Goal: Communication & Community: Answer question/provide support

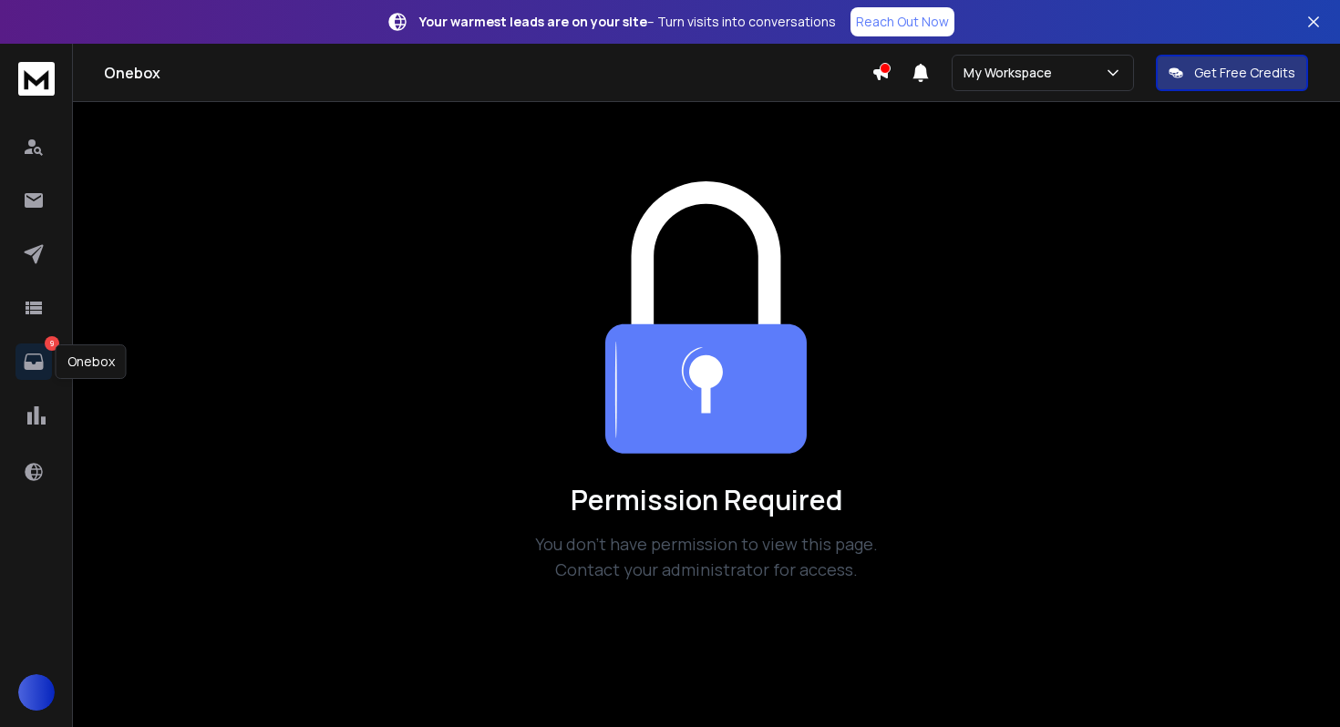
click at [41, 350] on link "9" at bounding box center [33, 362] width 36 height 36
click at [28, 360] on icon at bounding box center [34, 362] width 22 height 22
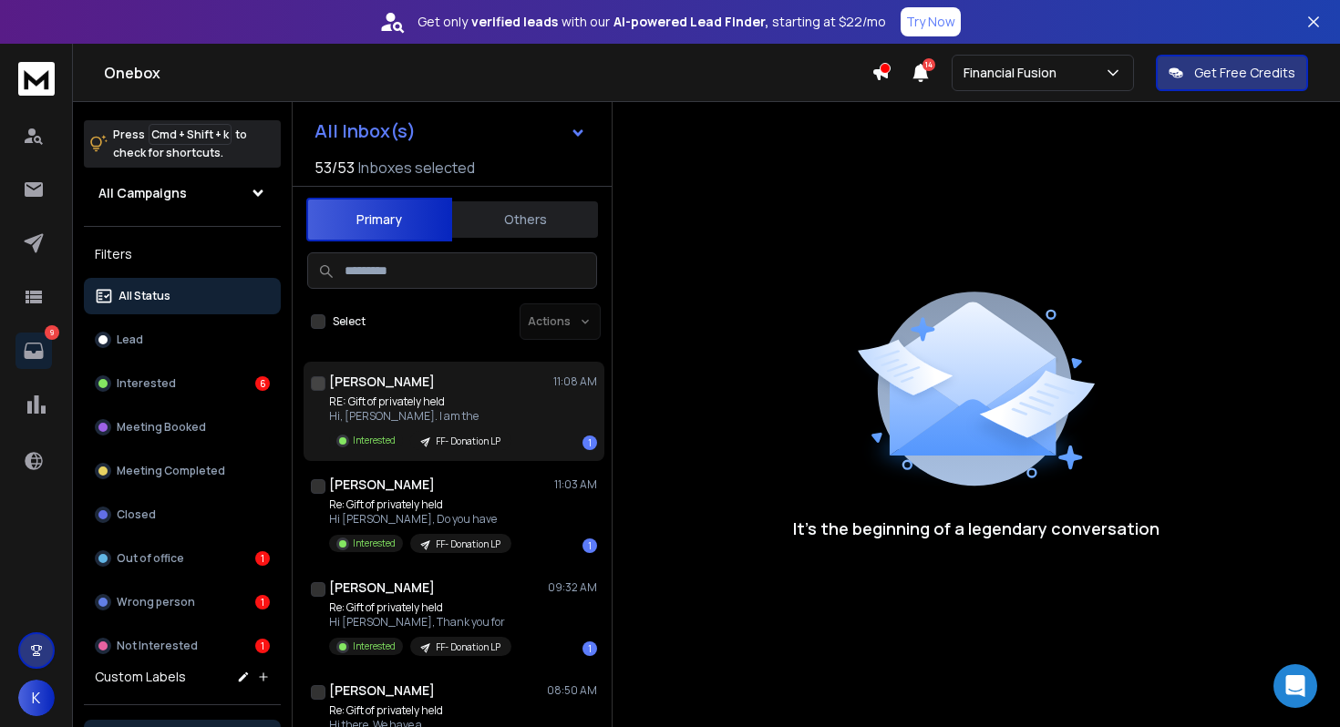
click at [417, 401] on p "RE: Gift of privately held" at bounding box center [420, 402] width 182 height 15
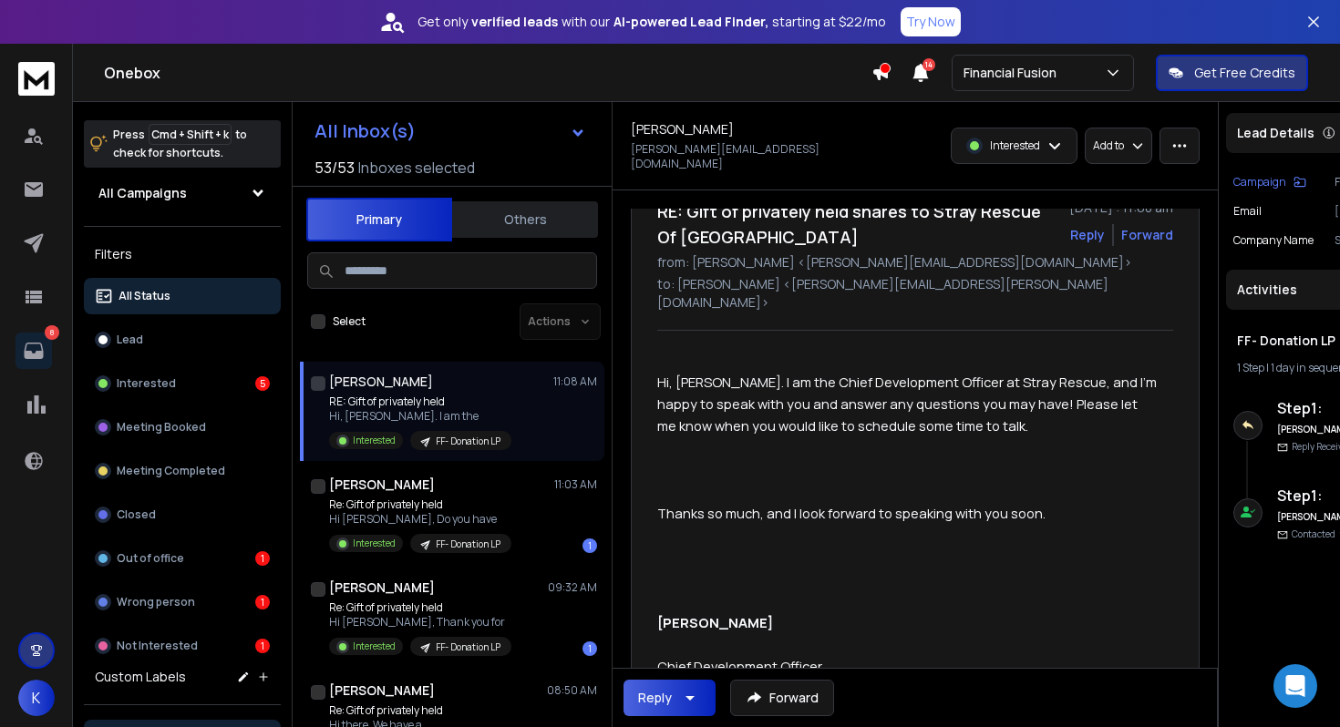
scroll to position [87, 0]
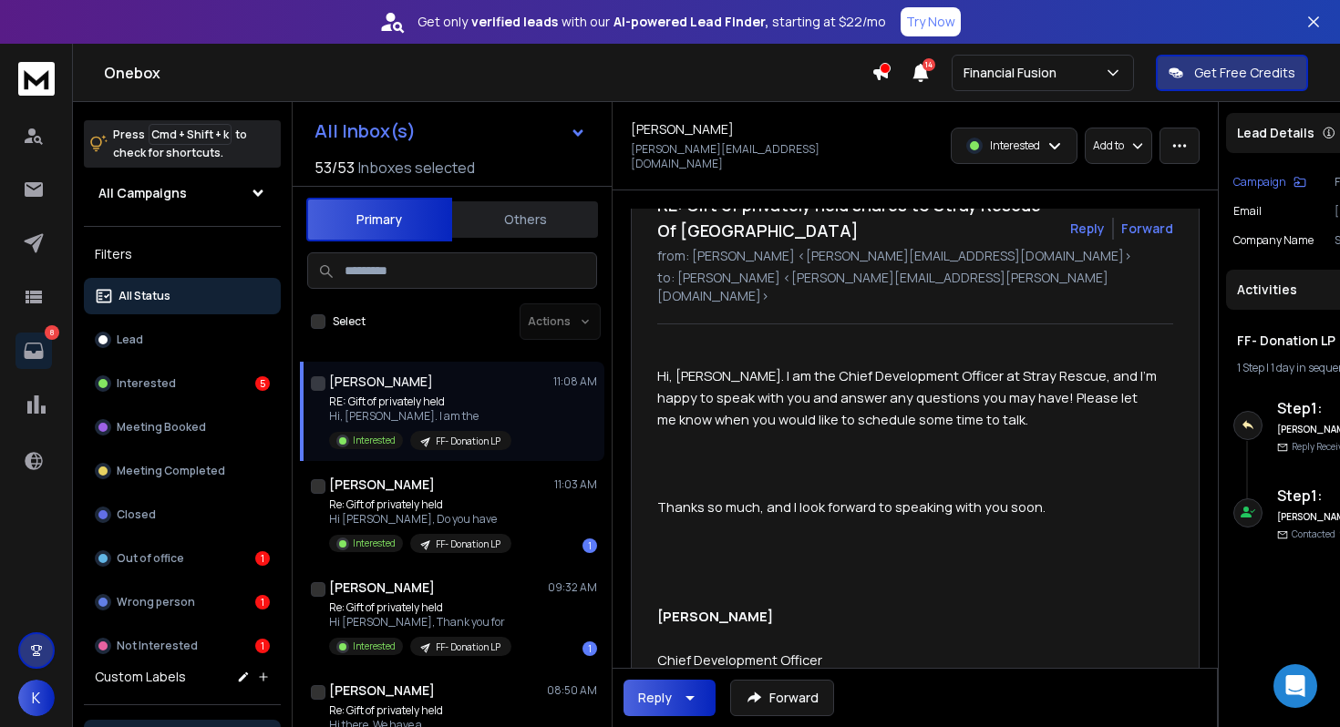
click at [672, 706] on div "Reply" at bounding box center [669, 698] width 63 height 22
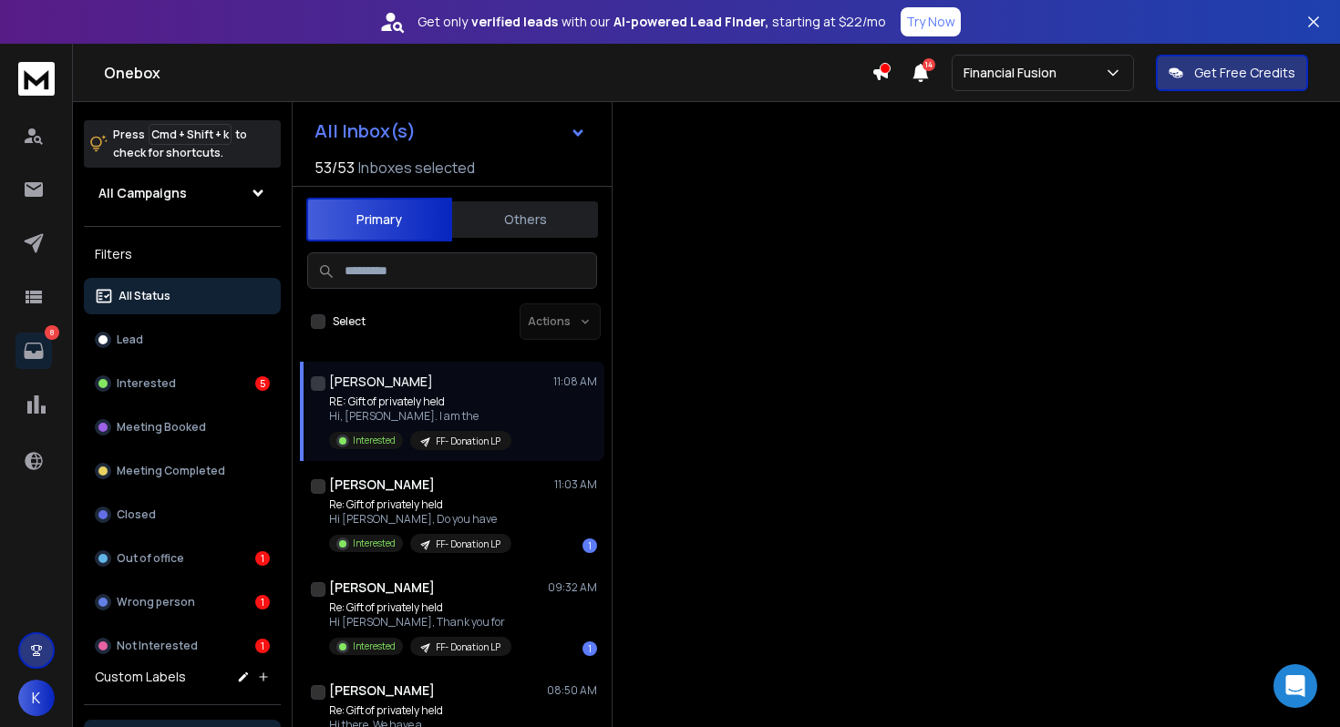
scroll to position [0, 0]
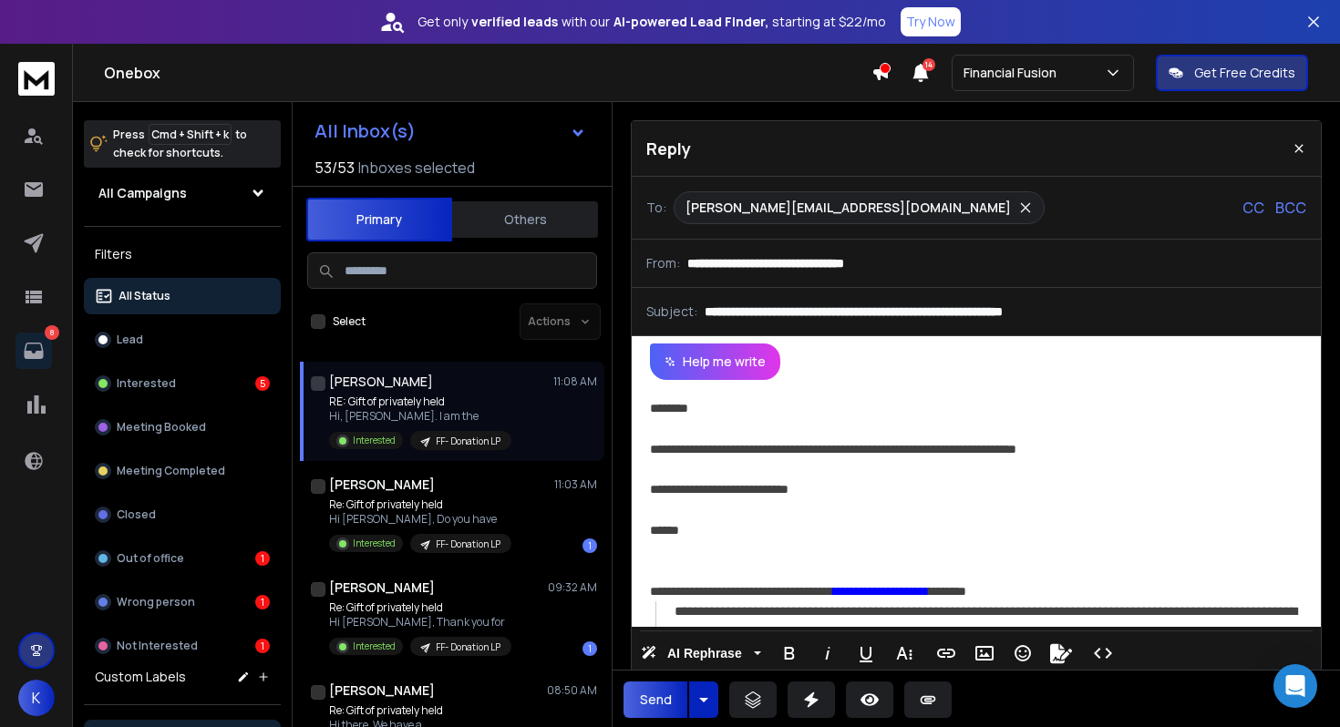
click at [652, 696] on button "Send" at bounding box center [655, 700] width 64 height 36
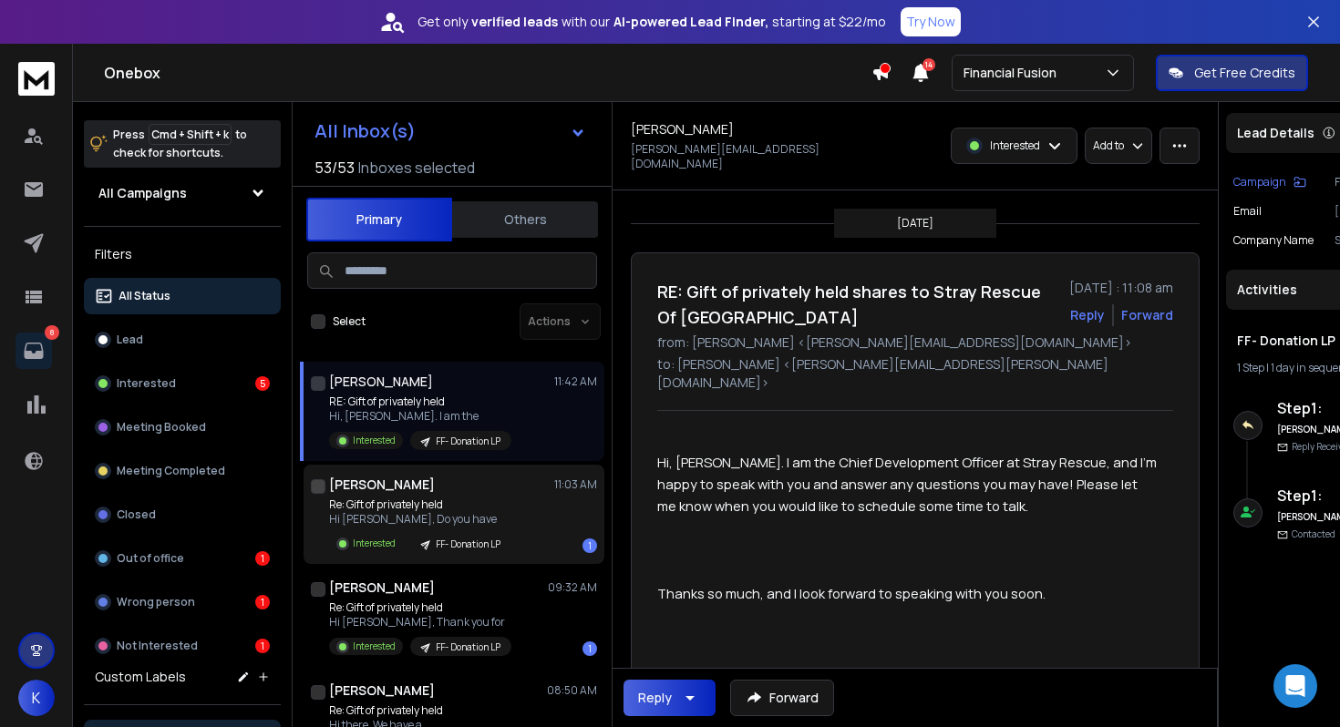
click at [473, 519] on p "Hi Sarah, Do you have" at bounding box center [420, 519] width 182 height 15
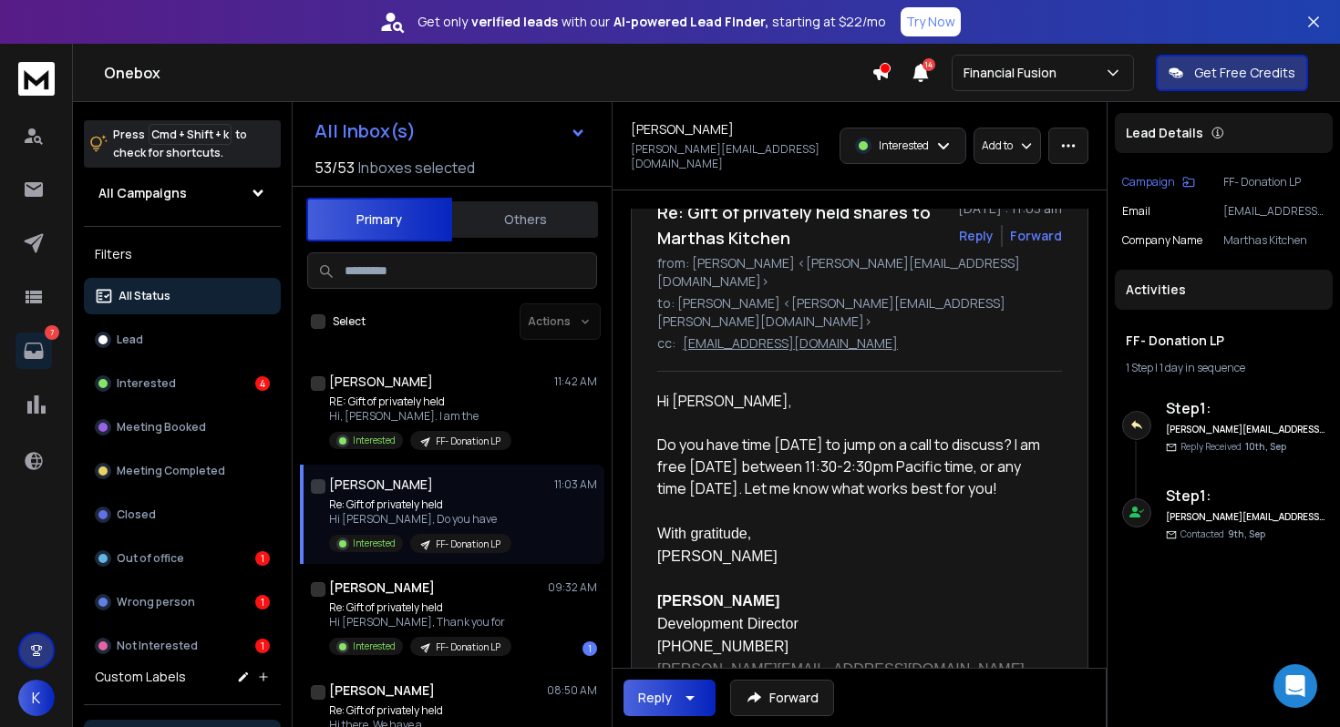
scroll to position [84, 0]
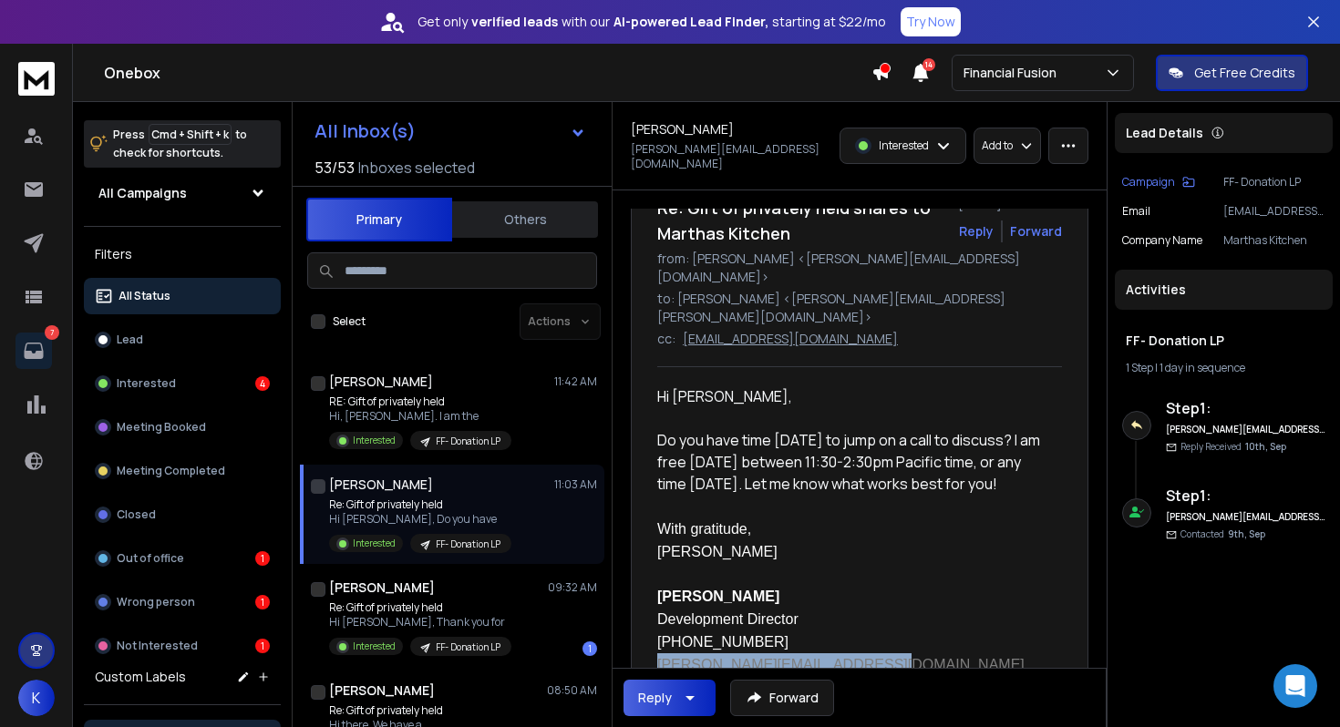
drag, startPoint x: 866, startPoint y: 610, endPoint x: 659, endPoint y: 614, distance: 206.9
click at [659, 653] on div "[PERSON_NAME][EMAIL_ADDRESS][DOMAIN_NAME]" at bounding box center [852, 664] width 390 height 23
copy link "[PERSON_NAME][EMAIL_ADDRESS][DOMAIN_NAME]"
click at [661, 691] on div "Reply" at bounding box center [655, 698] width 34 height 18
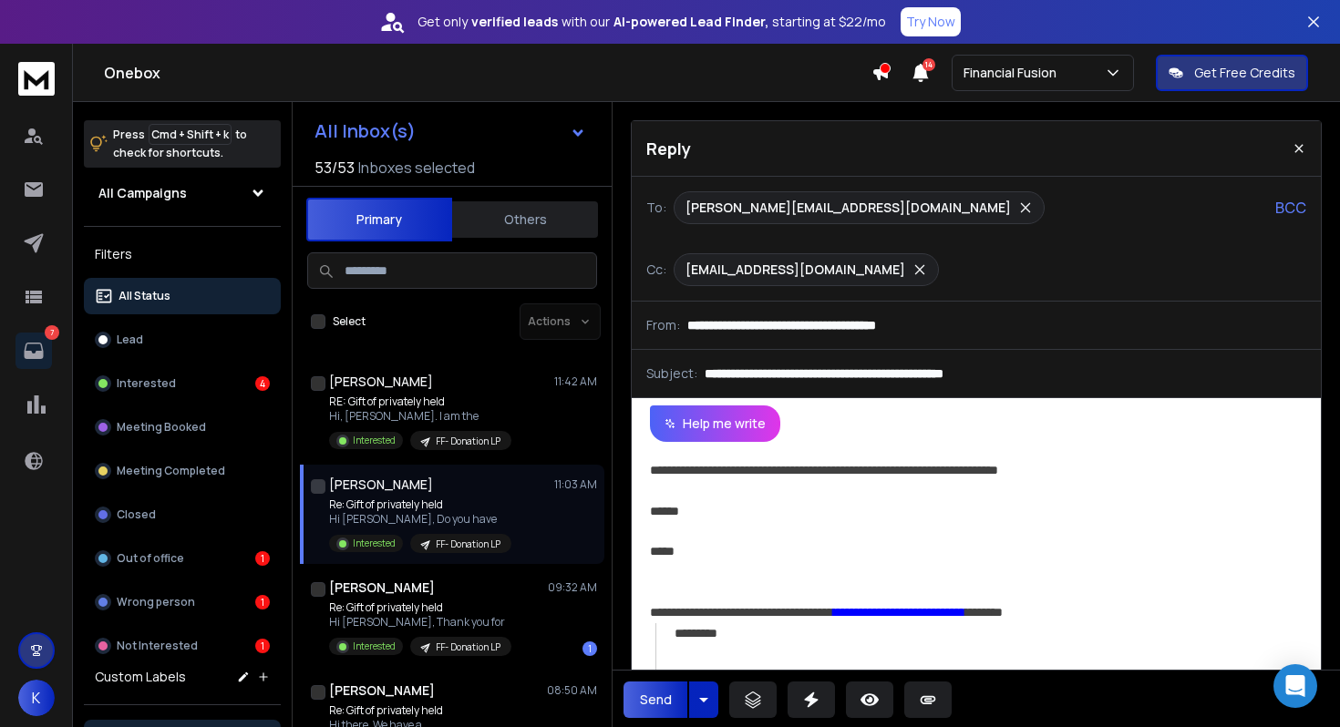
click at [659, 700] on button "Send" at bounding box center [655, 700] width 64 height 36
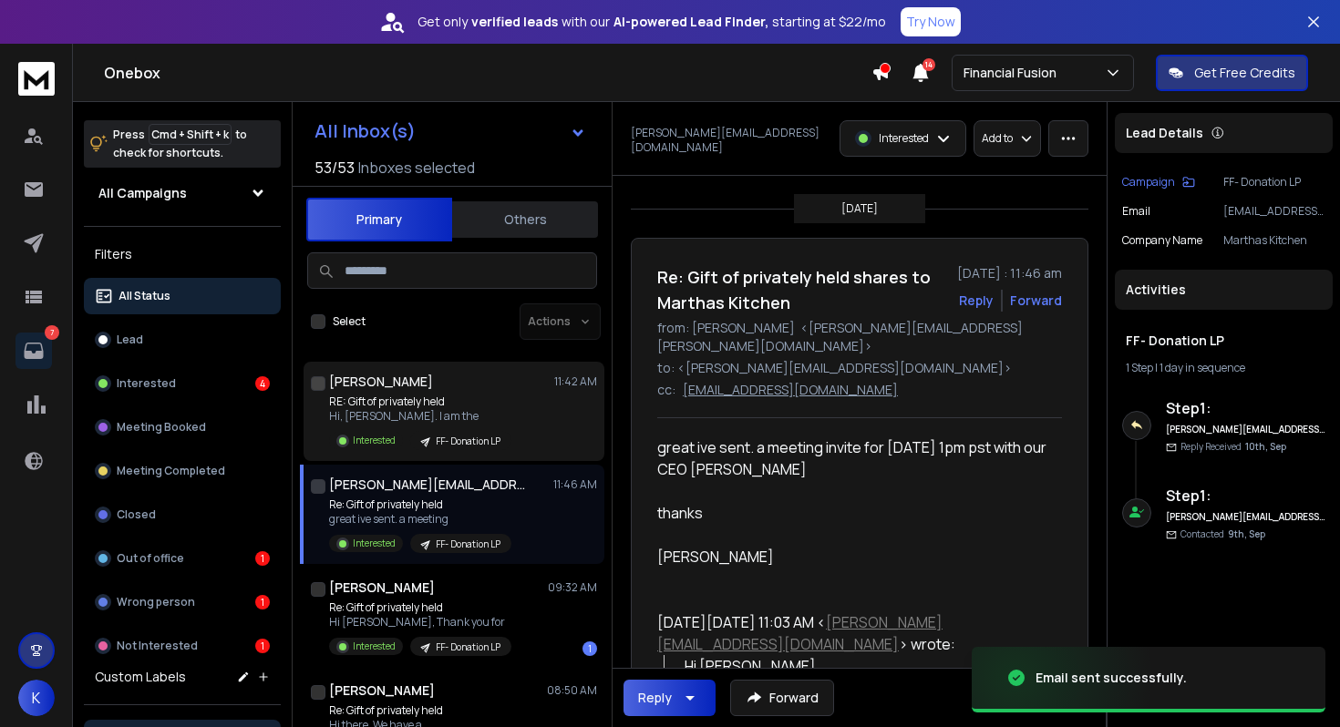
click at [479, 406] on p "RE: Gift of privately held" at bounding box center [420, 402] width 182 height 15
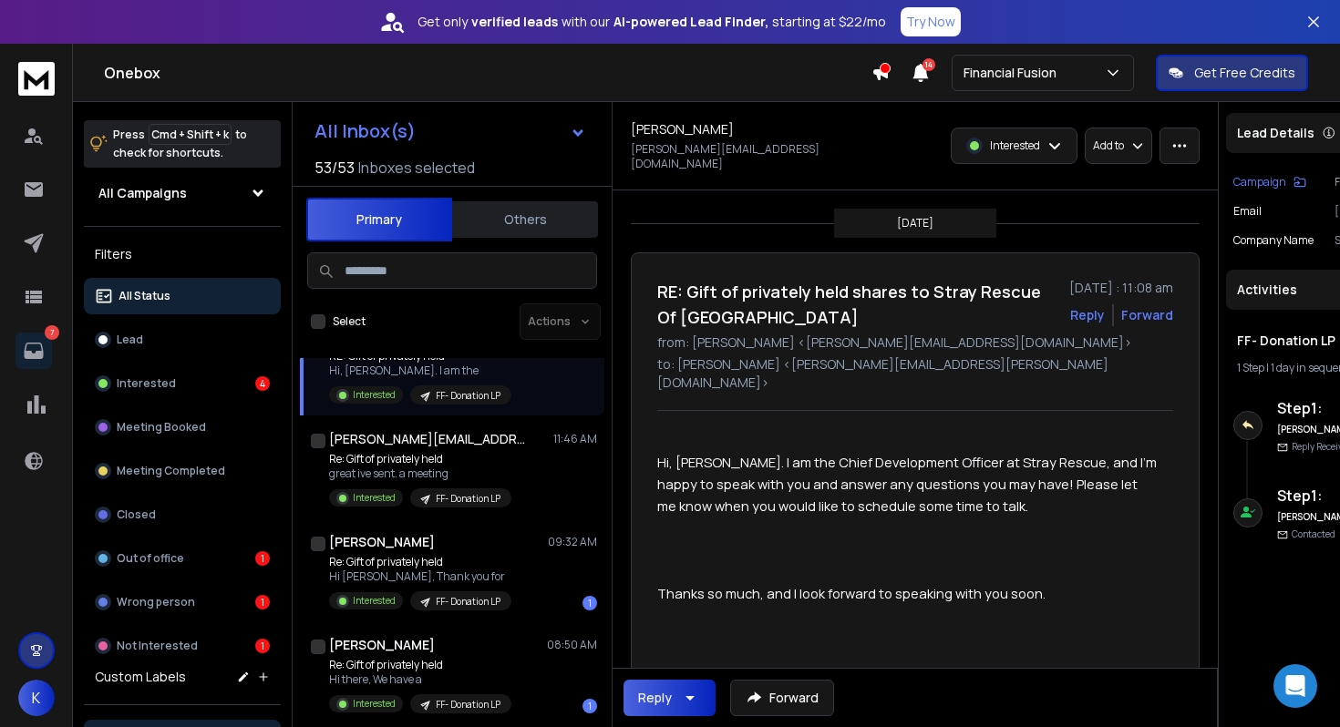
scroll to position [46, 0]
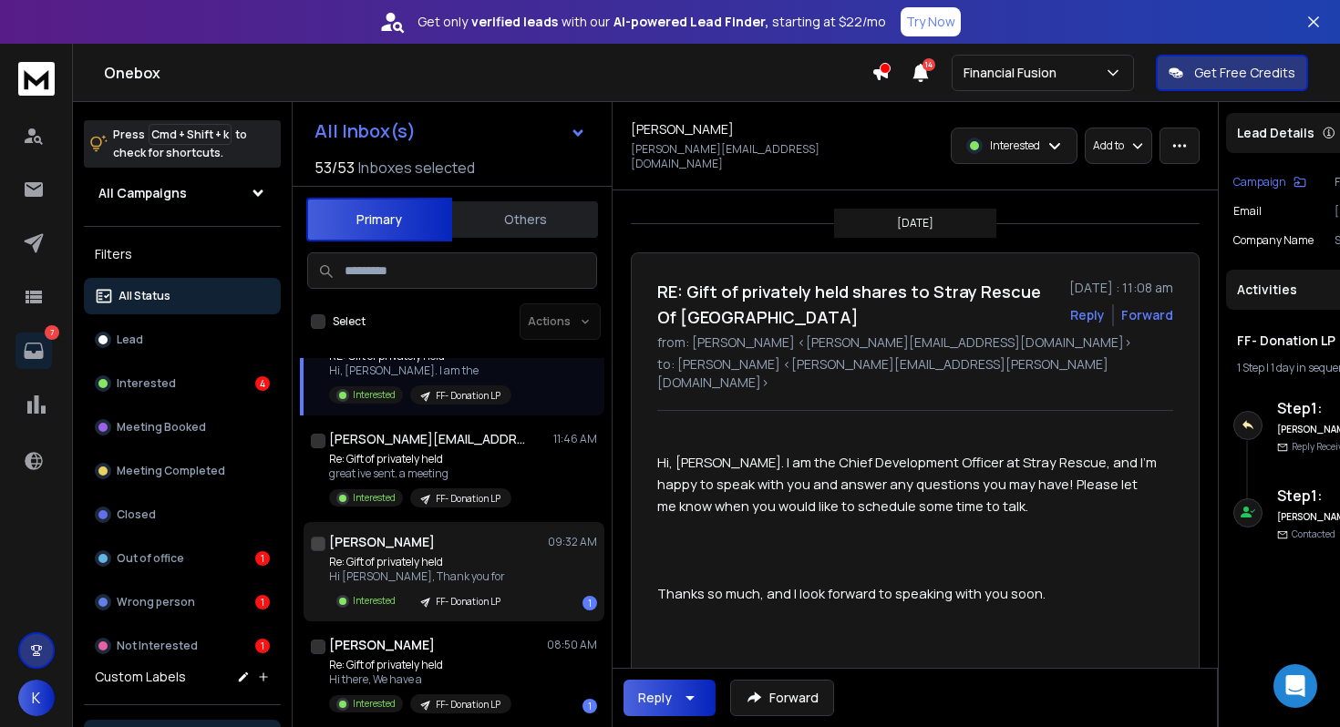
click at [500, 547] on div "Michael Whitaker 09:32 AM" at bounding box center [463, 542] width 268 height 18
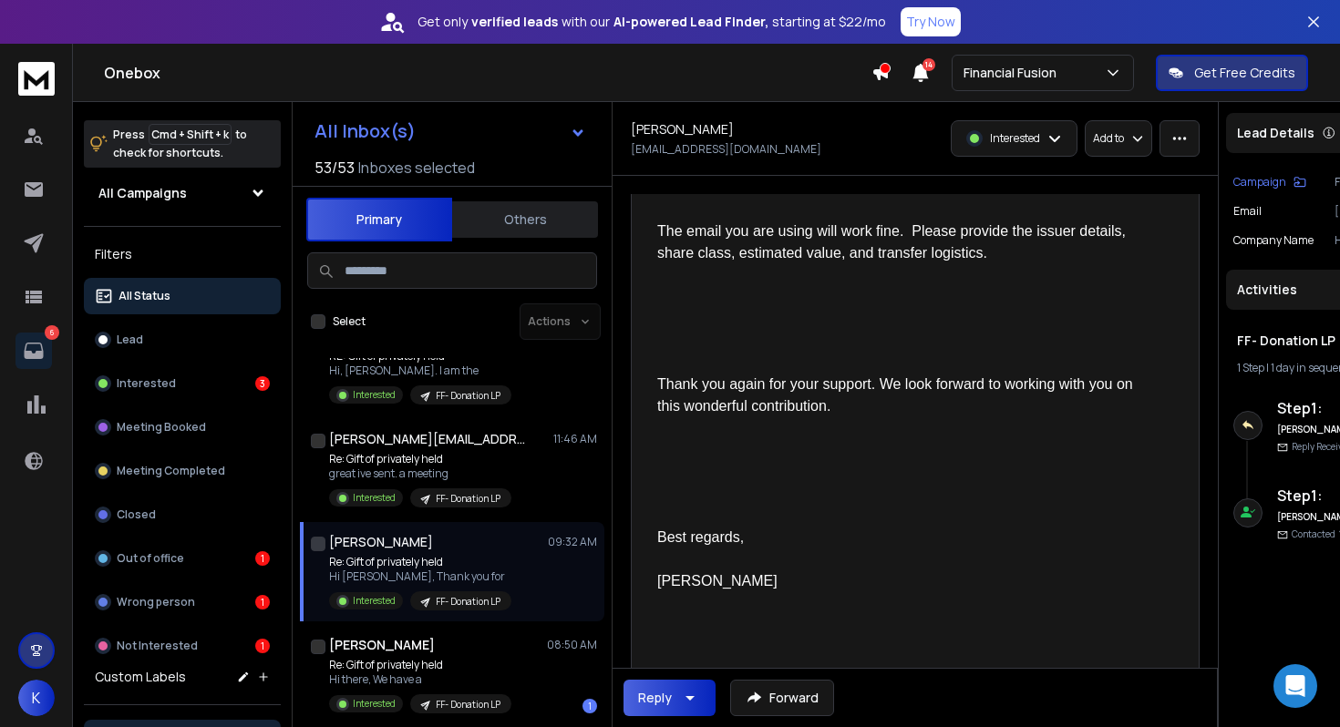
scroll to position [475, 0]
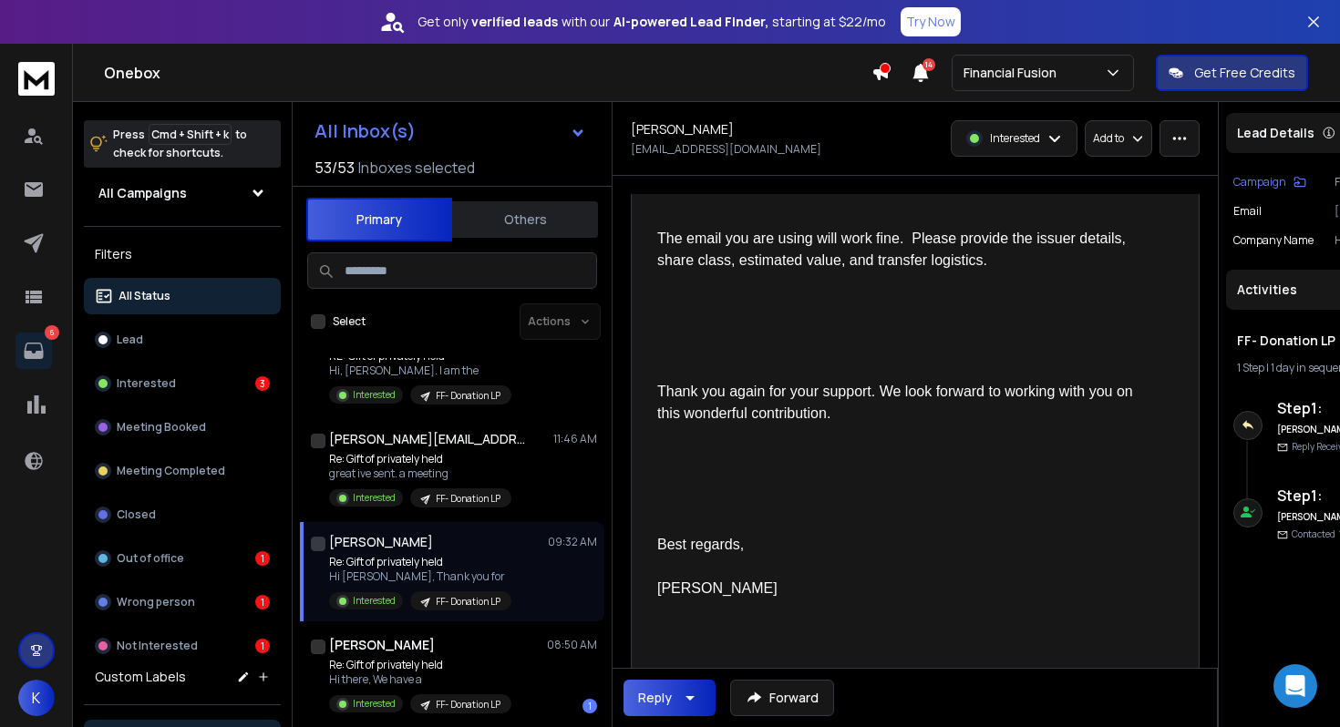
click at [931, 272] on div "The email you are using will work fine. Please provide the issuer details, shar…" at bounding box center [907, 250] width 501 height 44
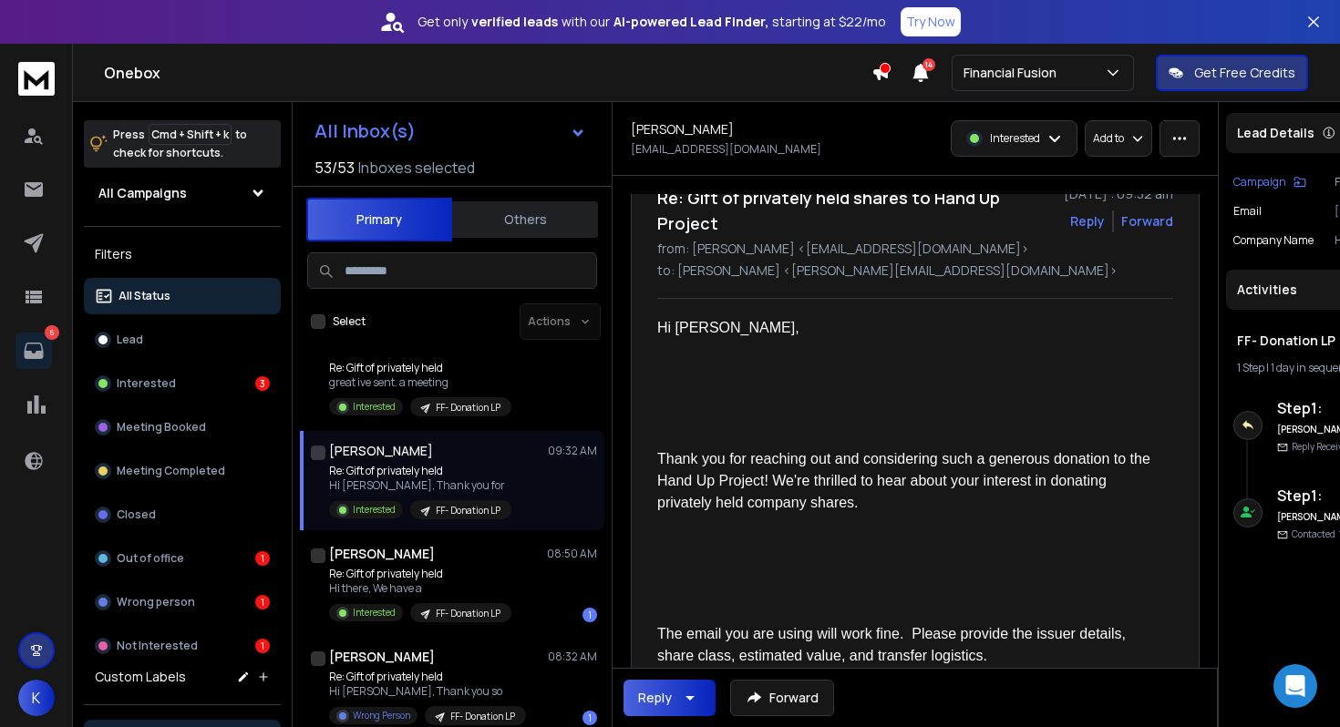
scroll to position [0, 0]
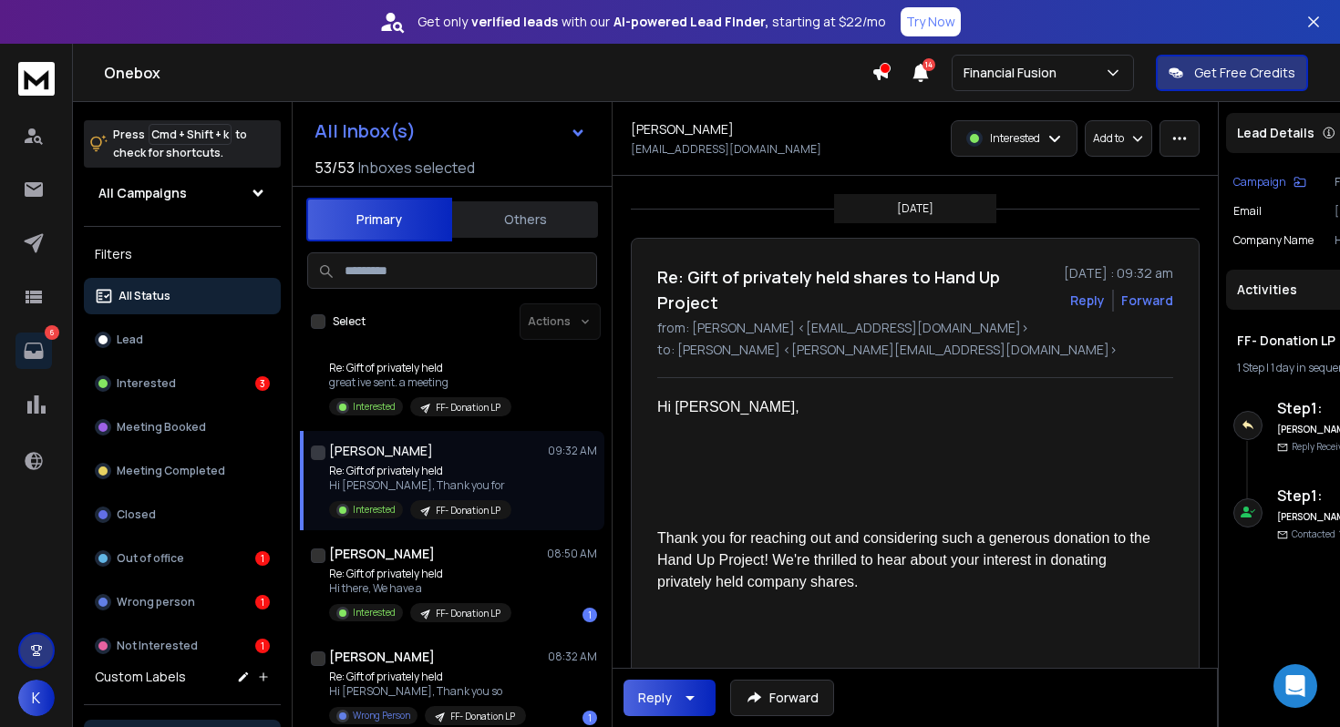
click at [660, 698] on div "Reply" at bounding box center [655, 698] width 34 height 18
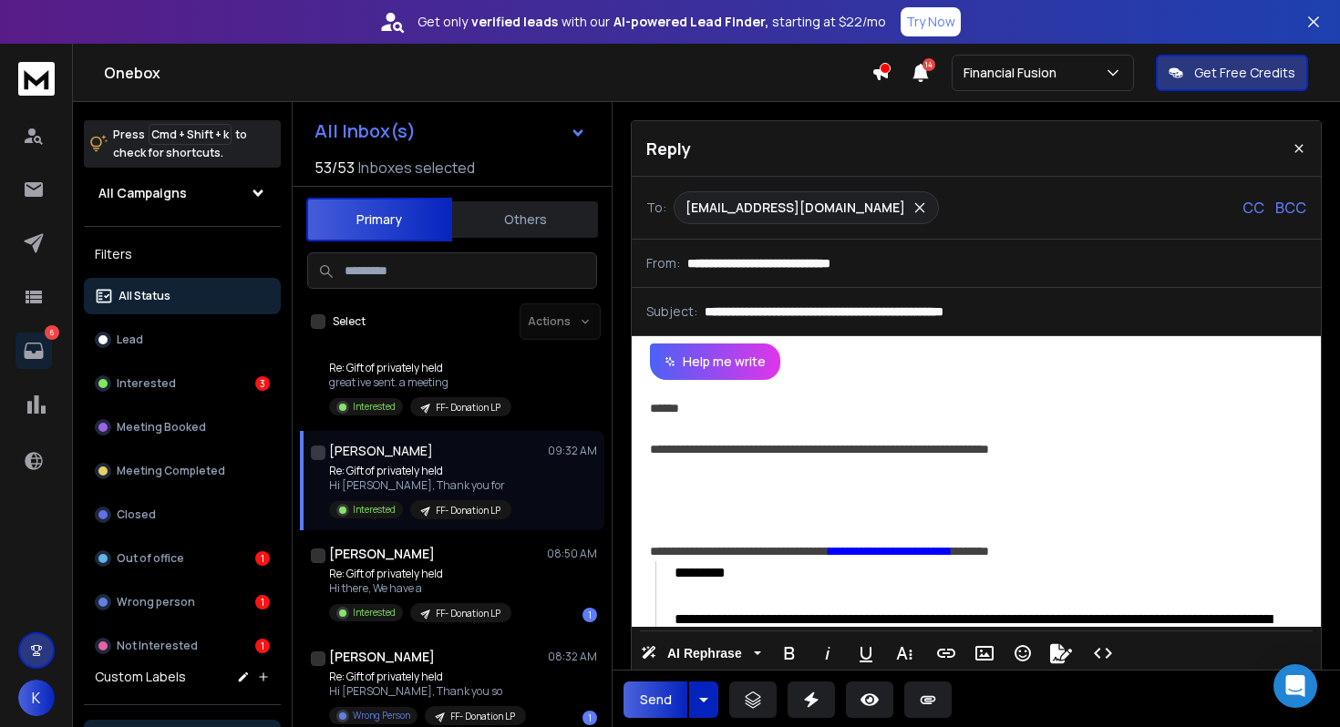
click at [851, 449] on div "**********" at bounding box center [973, 449] width 647 height 20
click at [793, 487] on div at bounding box center [976, 489] width 652 height 20
click at [659, 700] on button "Send" at bounding box center [655, 700] width 64 height 36
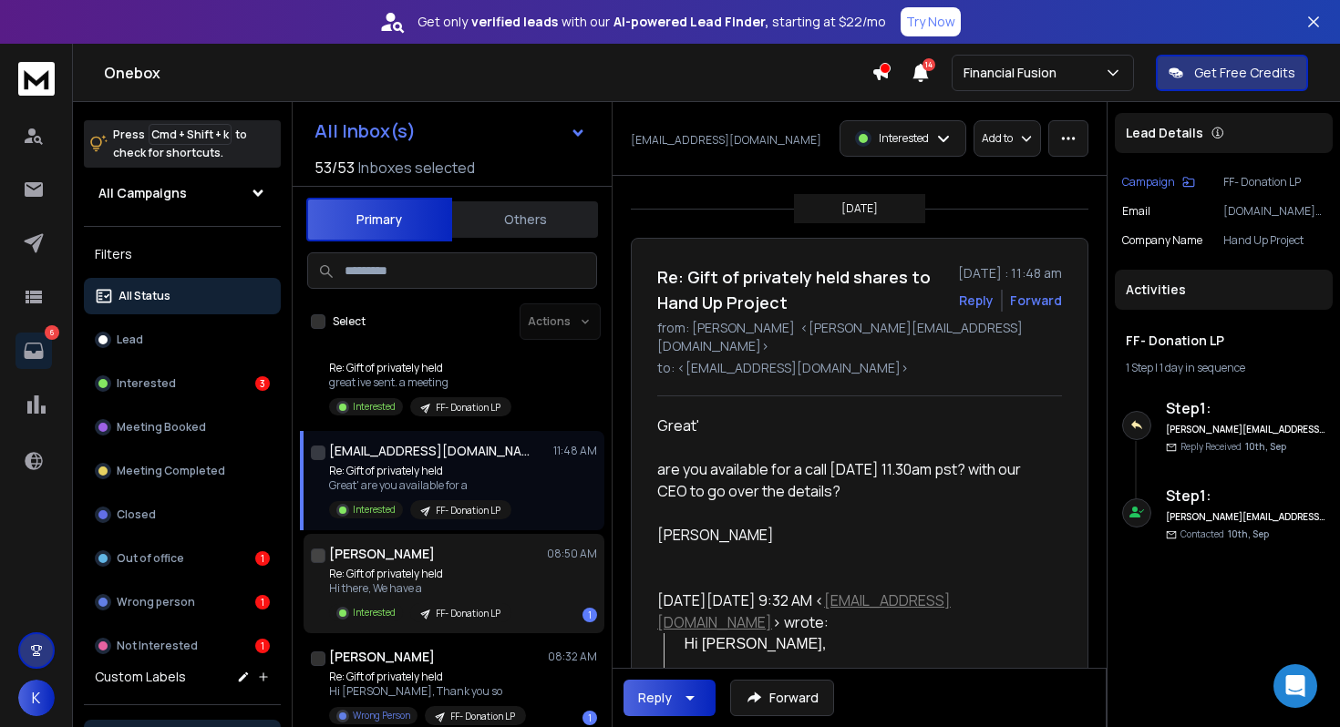
click at [473, 557] on div "Trevor Clarke 08:50 AM" at bounding box center [463, 554] width 268 height 18
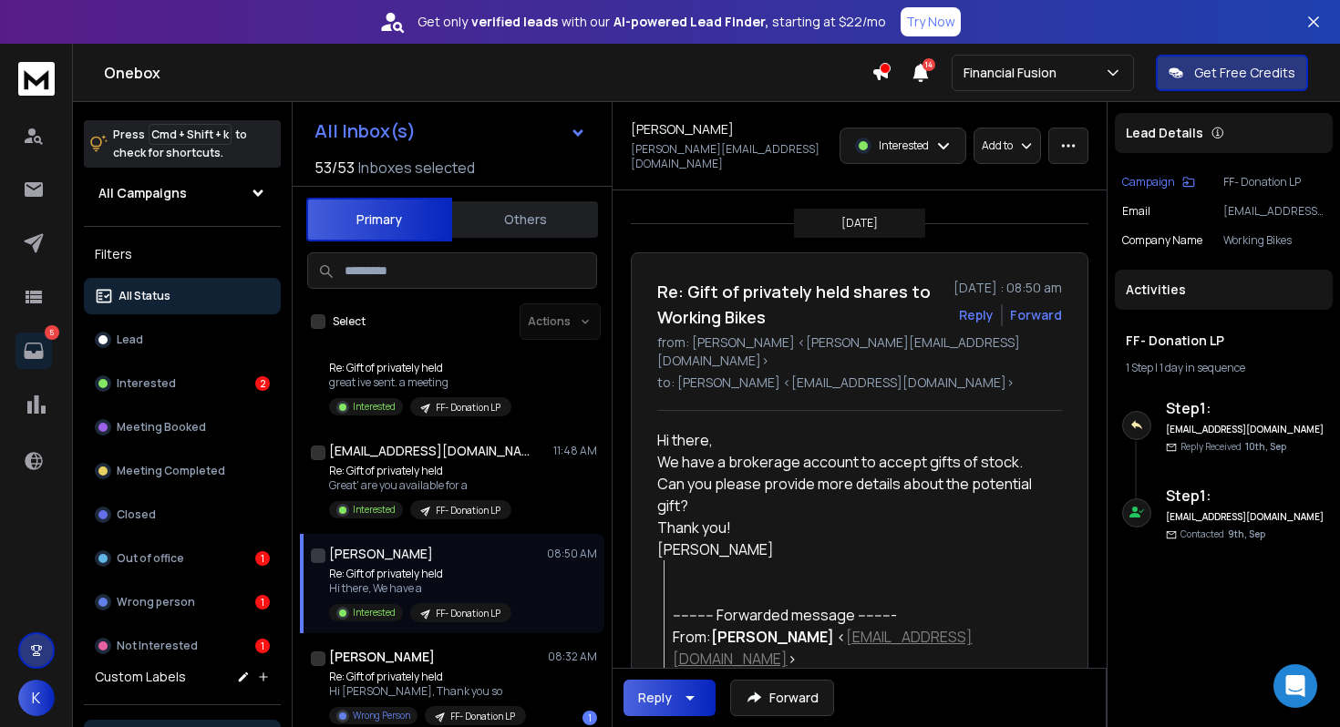
click at [973, 306] on button "Reply" at bounding box center [976, 315] width 35 height 18
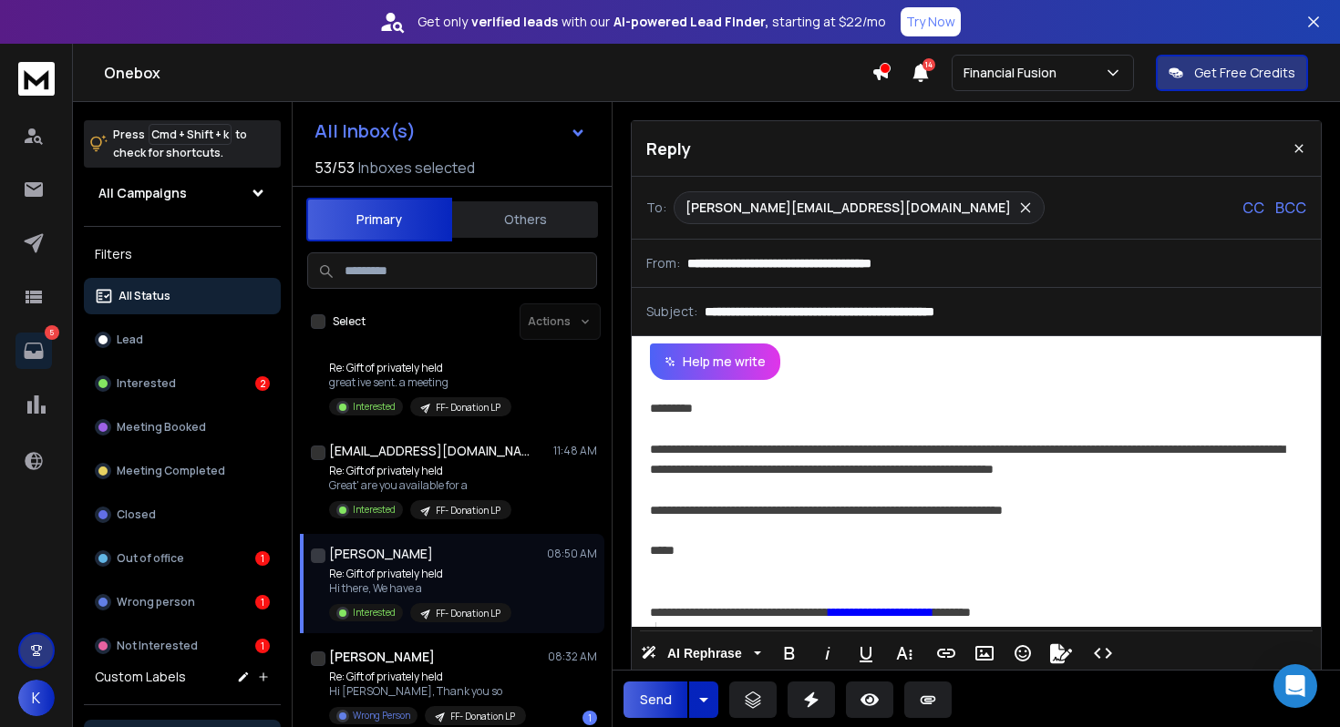
click at [656, 695] on button "Send" at bounding box center [655, 700] width 64 height 36
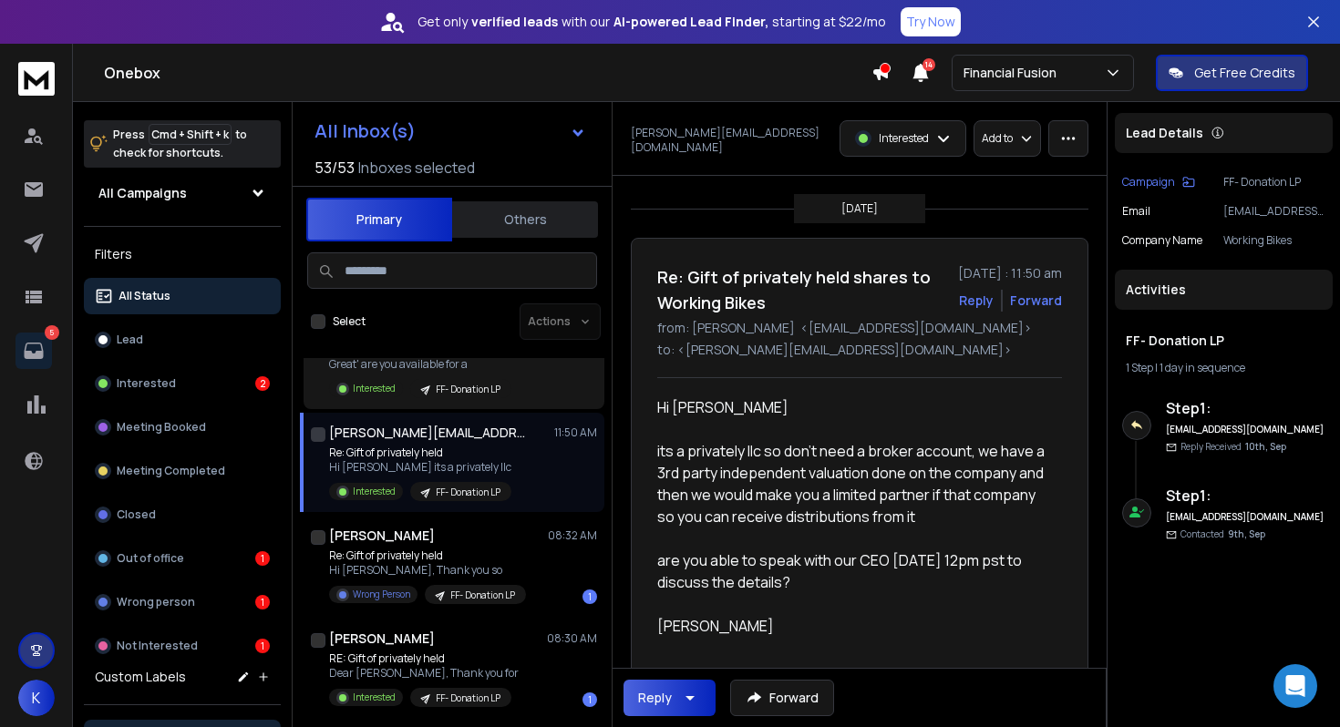
scroll to position [260, 0]
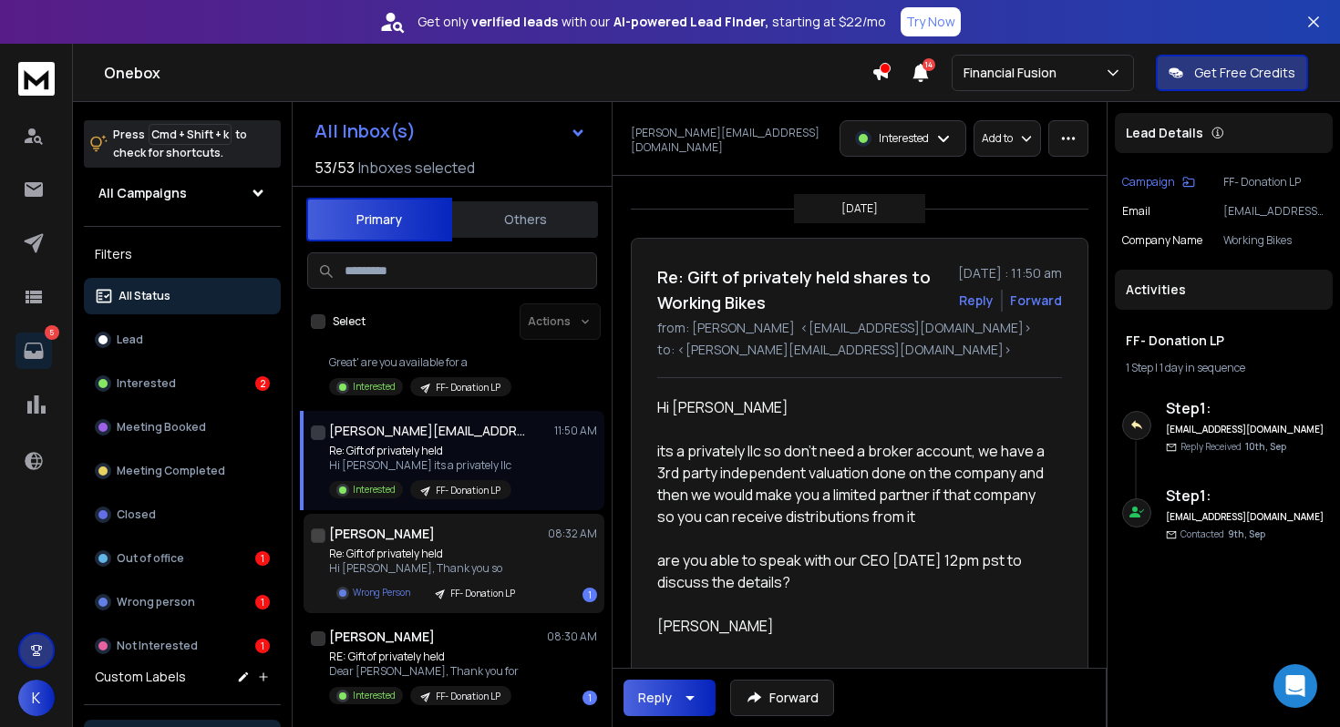
click at [459, 539] on div "Camilla Jones 08:32 AM" at bounding box center [463, 534] width 268 height 18
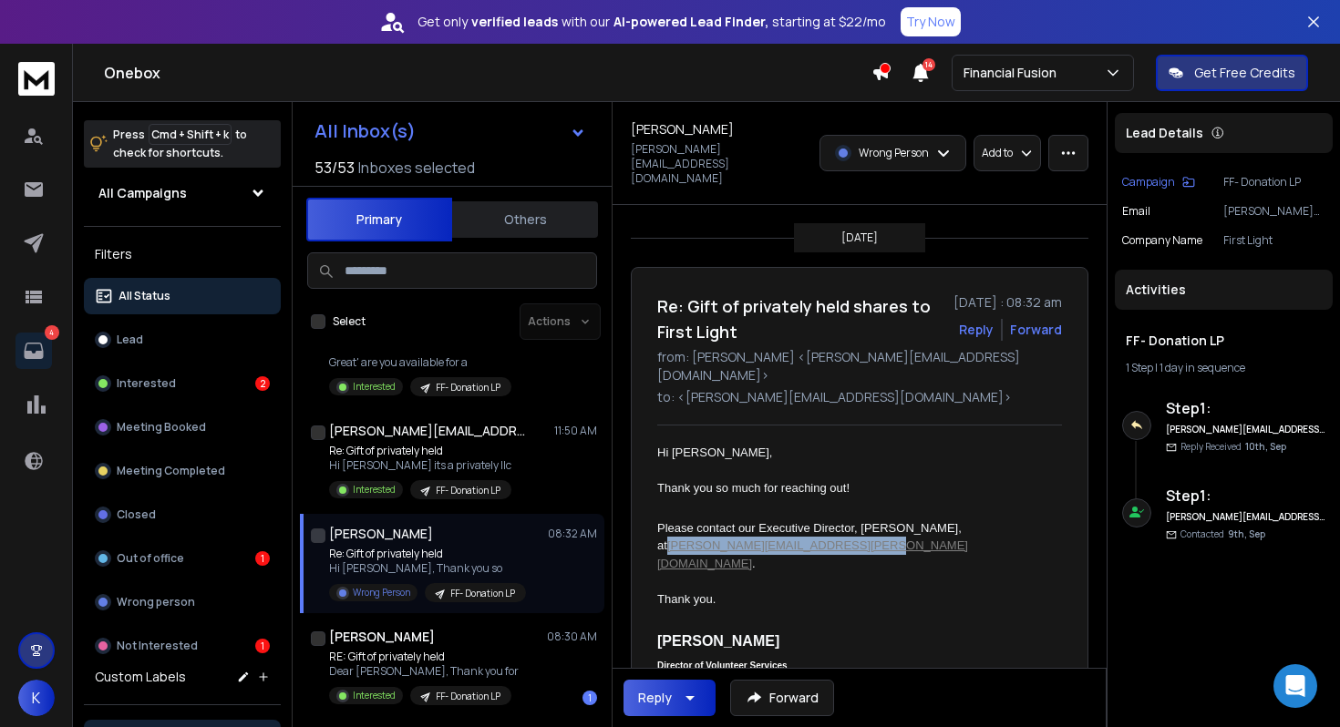
drag, startPoint x: 848, startPoint y: 504, endPoint x: 655, endPoint y: 505, distance: 193.2
copy link "[PERSON_NAME][EMAIL_ADDRESS][PERSON_NAME][DOMAIN_NAME]"
click at [977, 321] on button "Reply" at bounding box center [976, 330] width 35 height 18
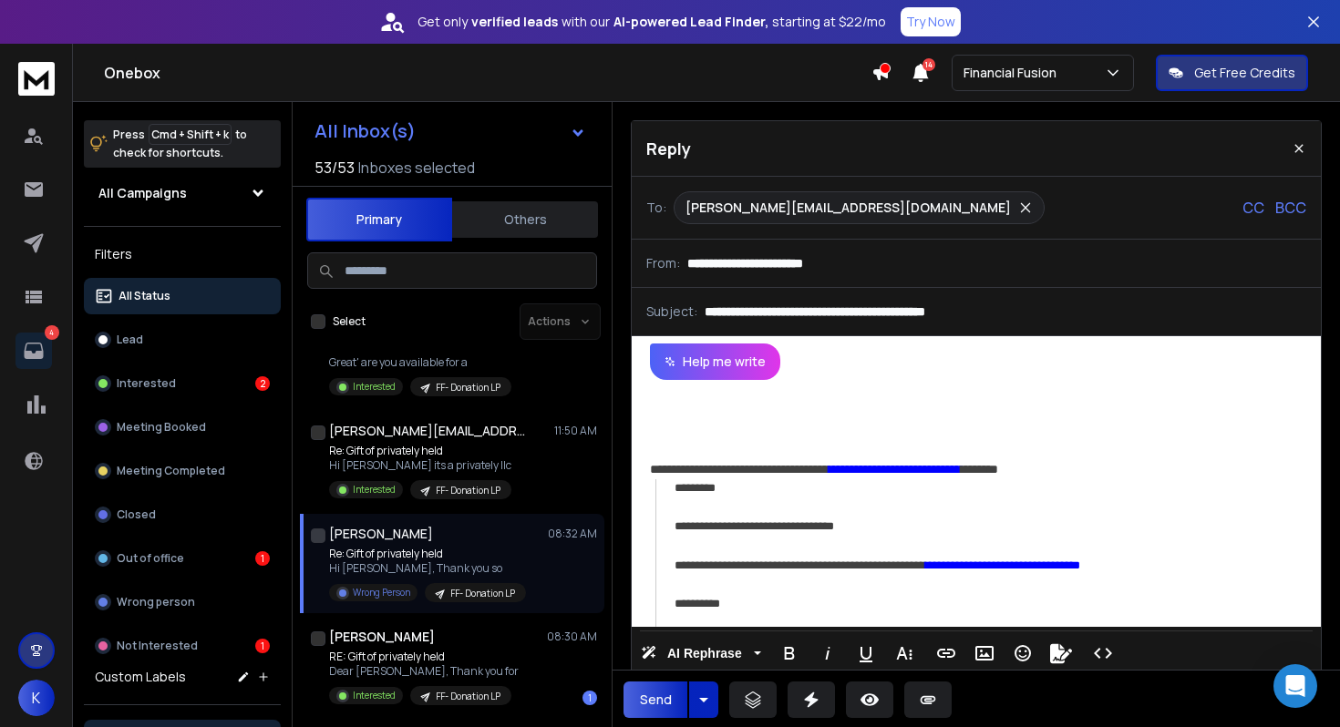
click at [820, 203] on p "camilla@firstlightshelter.org" at bounding box center [847, 208] width 325 height 18
click at [1251, 209] on p "CC" at bounding box center [1253, 208] width 22 height 22
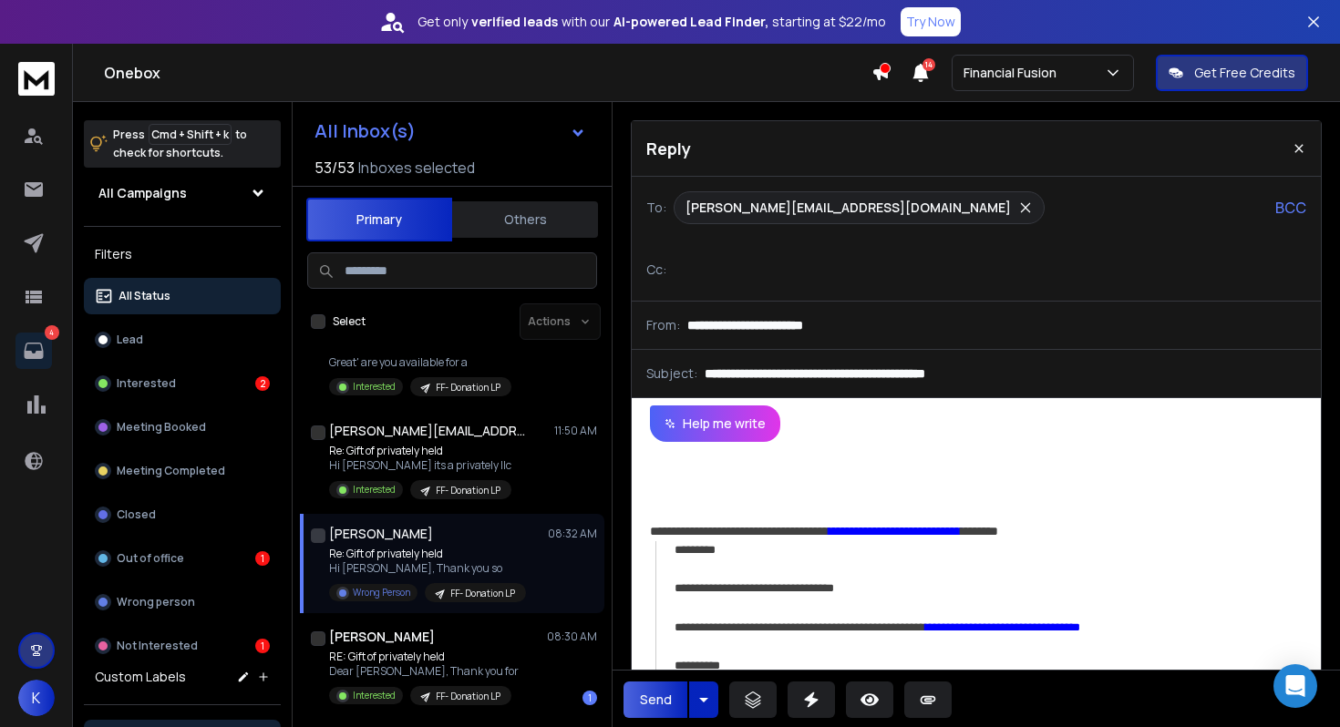
click at [1026, 224] on div "To: camilla@firstlightshelter.org BCC" at bounding box center [976, 208] width 689 height 62
click at [1052, 213] on input at bounding box center [1116, 207] width 128 height 33
paste input "**********"
type input "**********"
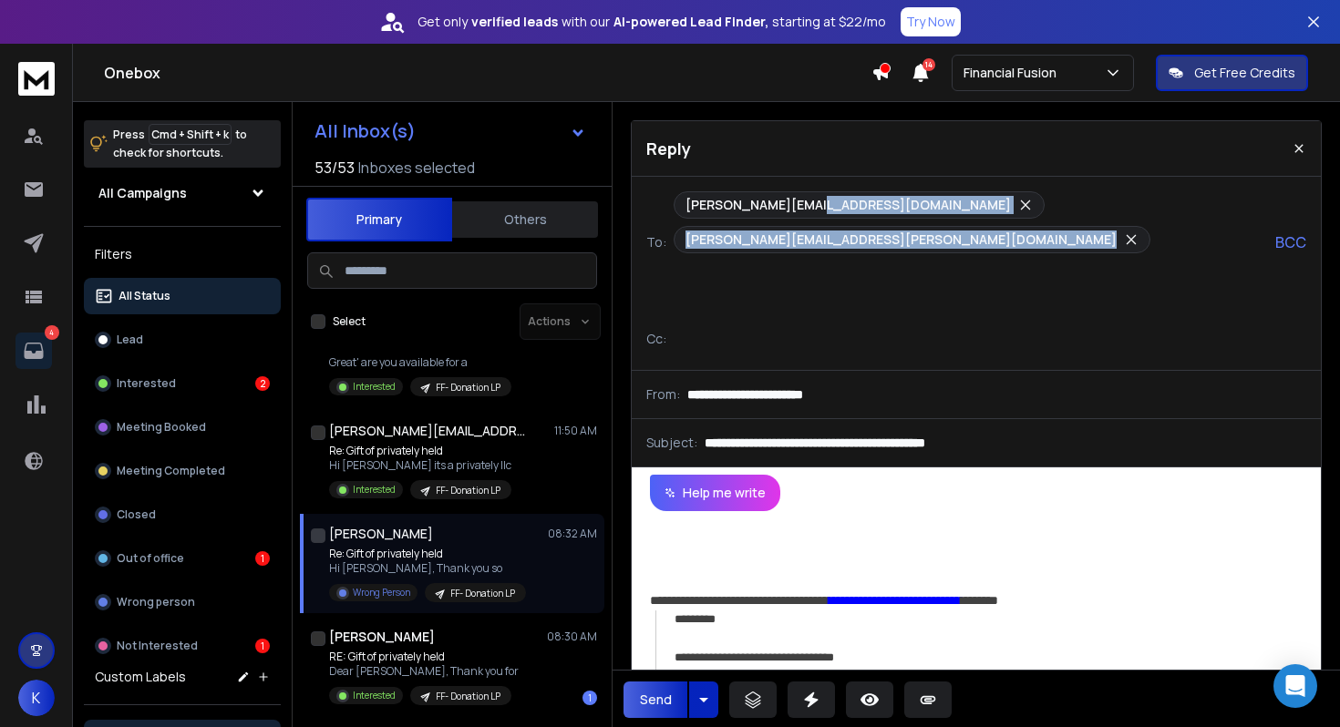
drag, startPoint x: 794, startPoint y: 210, endPoint x: 796, endPoint y: 269, distance: 59.3
click at [796, 269] on div "To: camilla@firstlightshelter.org sherry.bray@firstlightshelter.org BCC" at bounding box center [976, 242] width 689 height 131
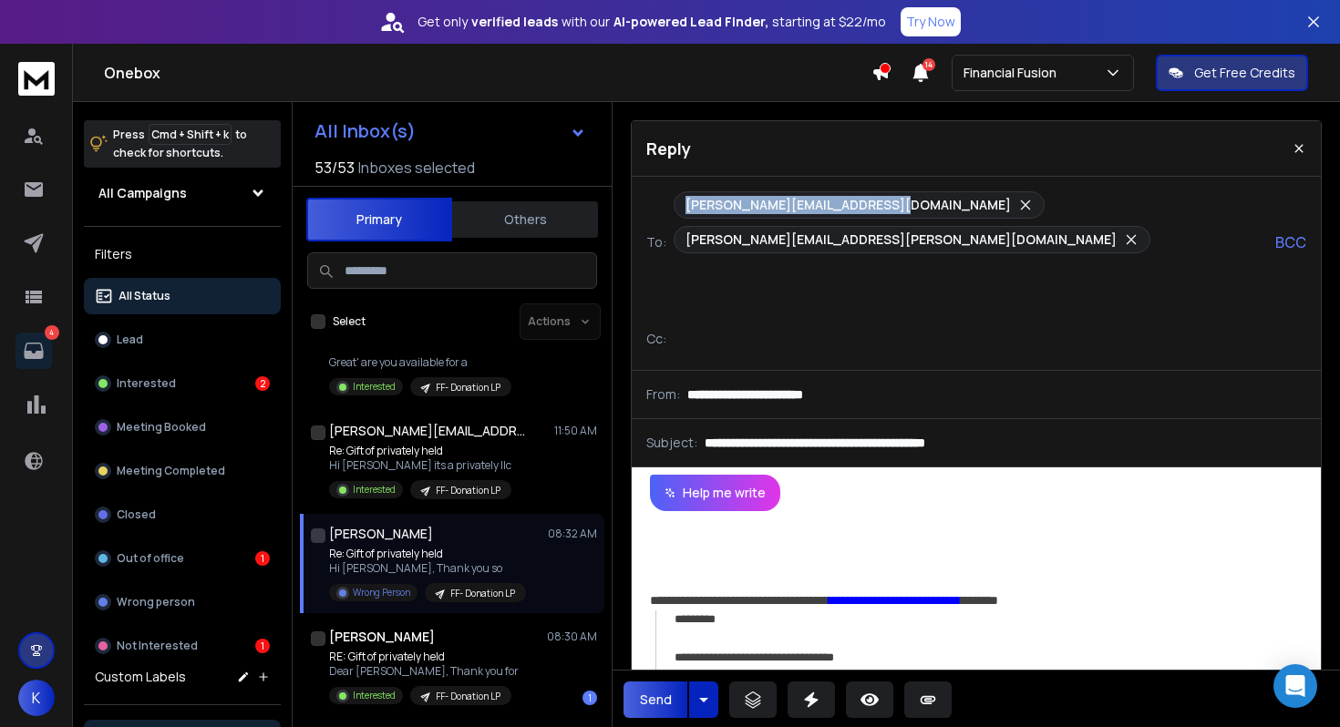
drag, startPoint x: 855, startPoint y: 205, endPoint x: 683, endPoint y: 211, distance: 172.3
click at [685, 211] on p "camilla@firstlightshelter.org" at bounding box center [847, 205] width 325 height 18
copy p "camilla@firstlightshelter.org"
click at [713, 323] on input at bounding box center [737, 339] width 128 height 33
paste input "**********"
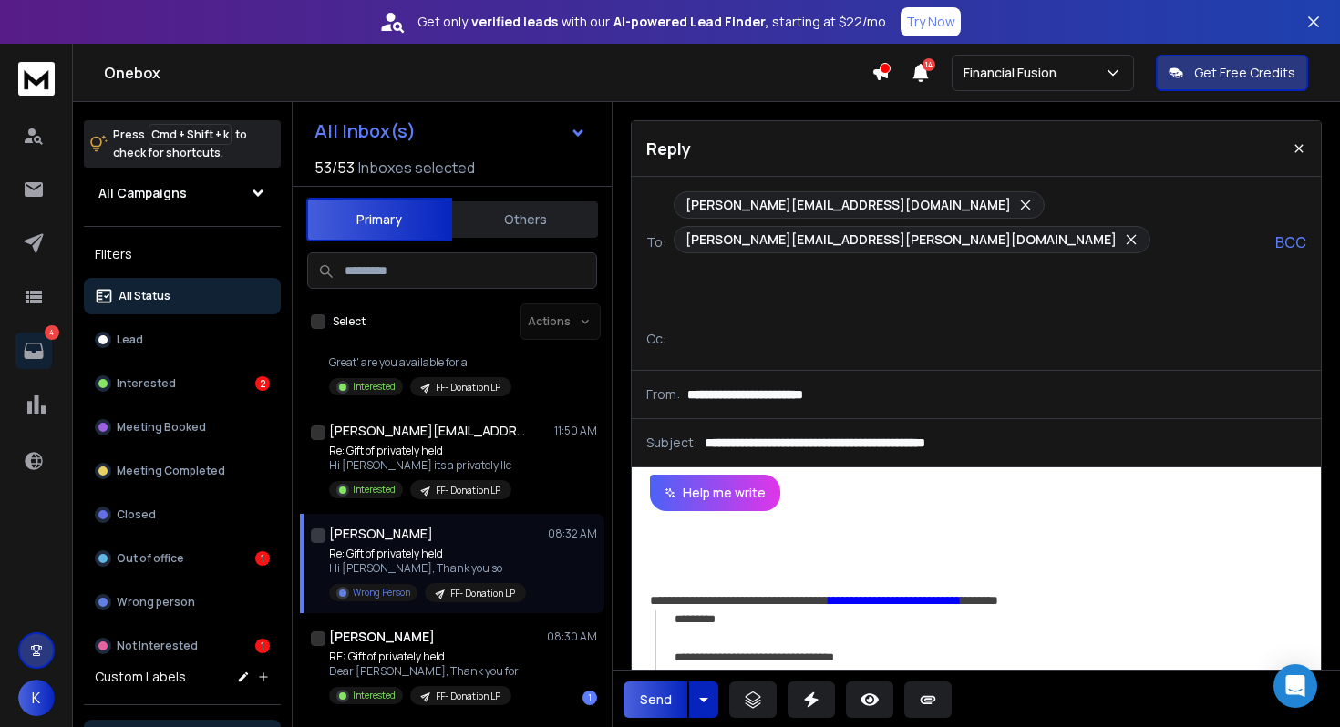
type input "**********"
click at [1021, 207] on icon at bounding box center [1026, 205] width 10 height 10
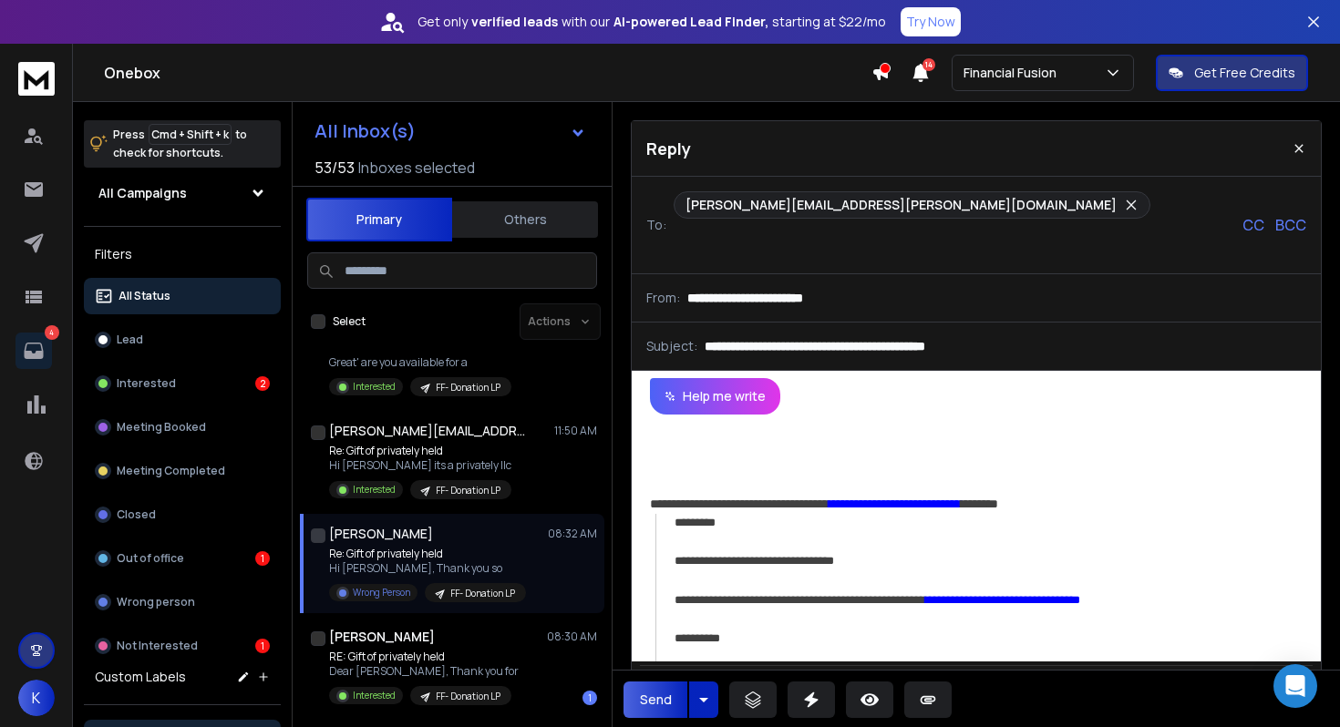
click at [675, 484] on div "**********" at bounding box center [976, 538] width 689 height 247
click at [671, 433] on div at bounding box center [976, 443] width 652 height 20
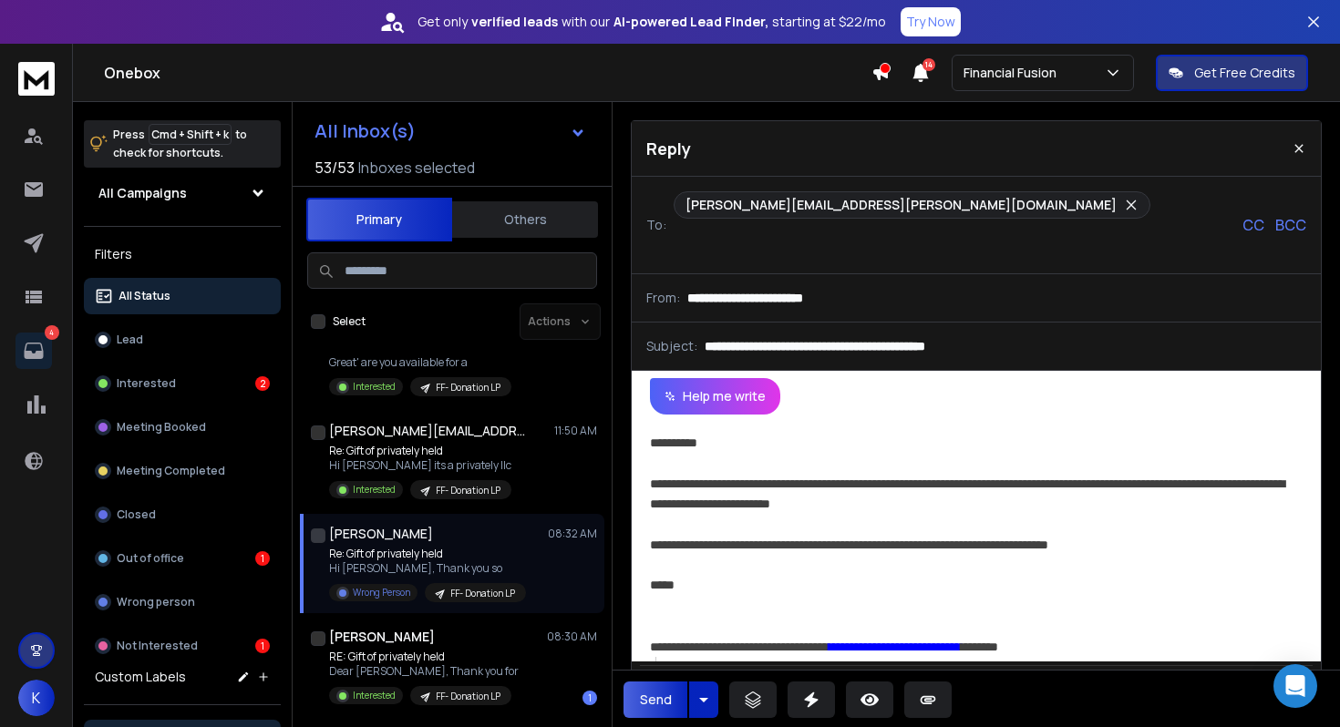
click at [1214, 474] on div "**********" at bounding box center [973, 494] width 647 height 41
click at [662, 690] on button "Send" at bounding box center [655, 700] width 64 height 36
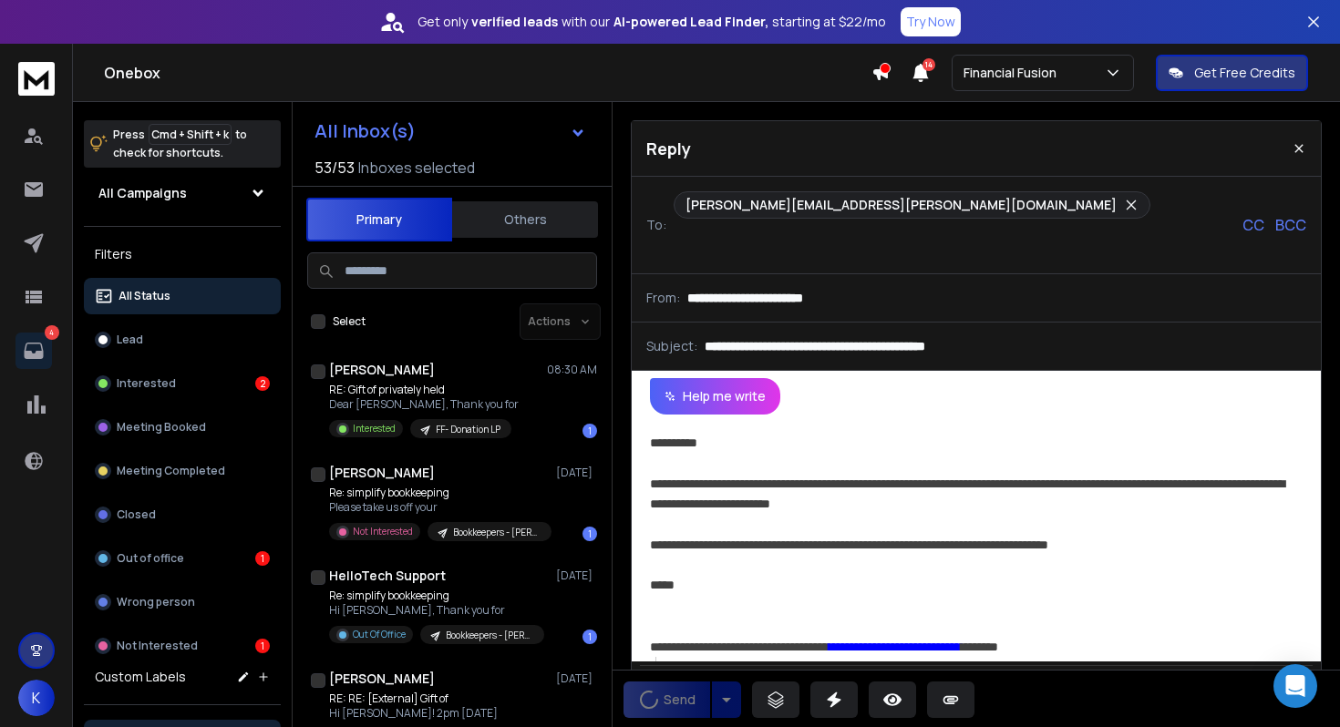
scroll to position [497, 0]
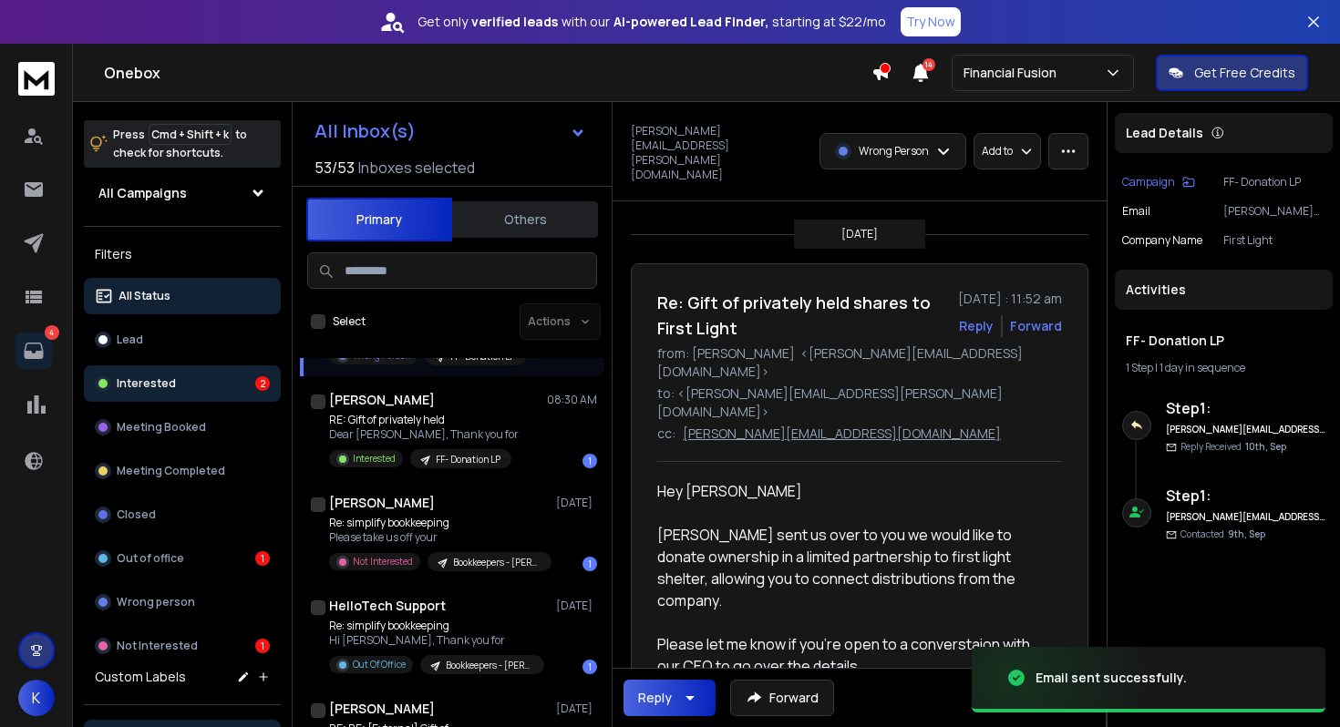
click at [169, 385] on p "Interested" at bounding box center [146, 383] width 59 height 15
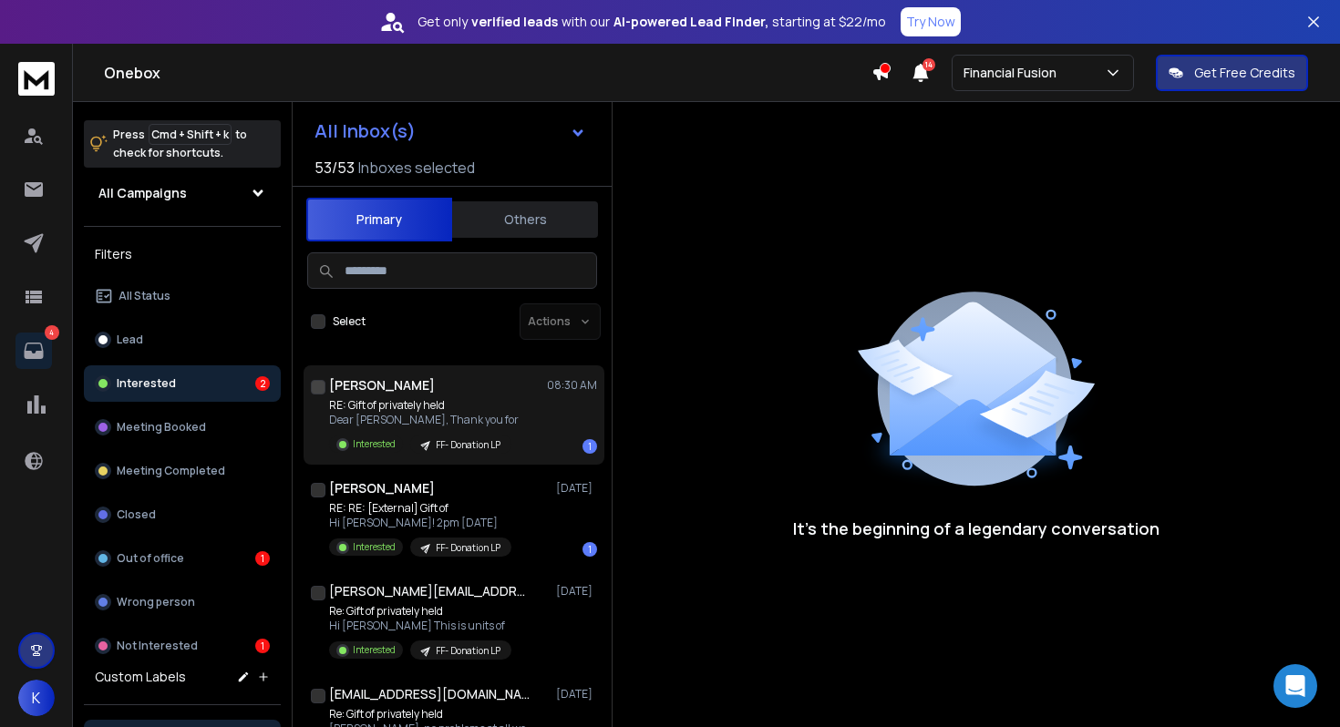
scroll to position [405, 0]
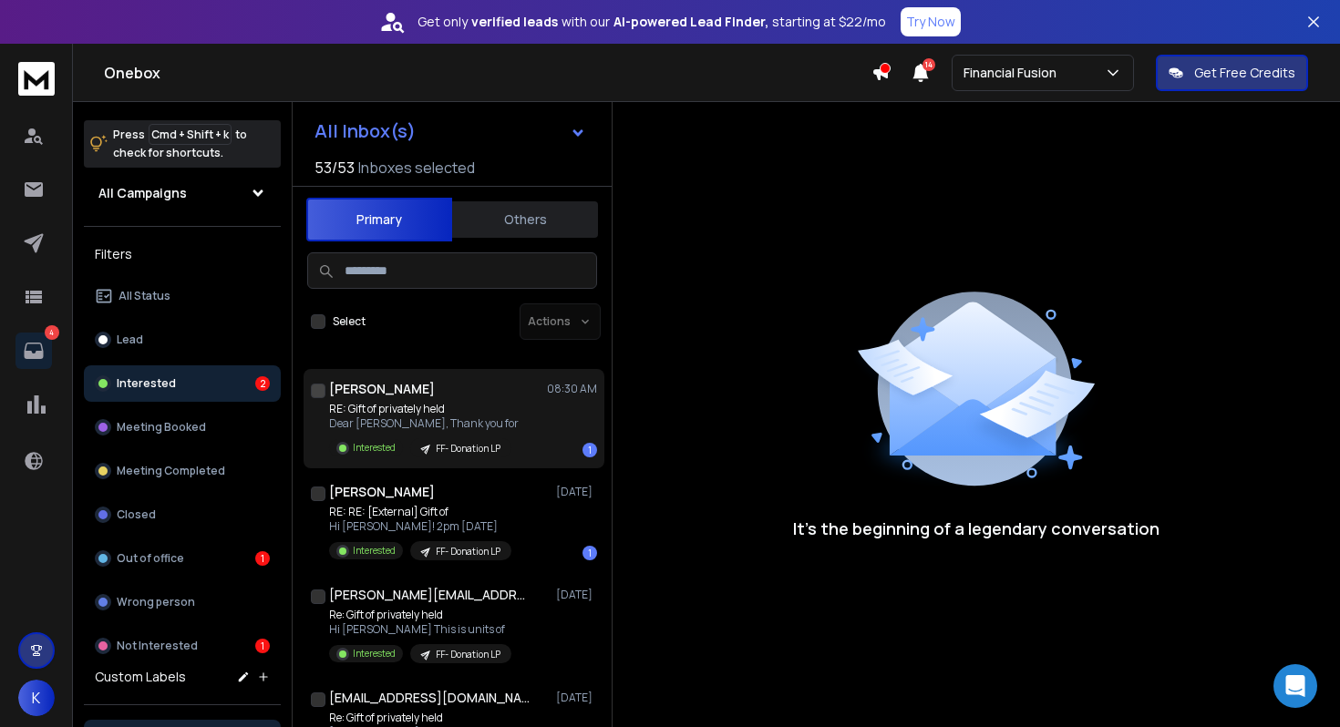
click at [507, 422] on p "Dear Sarah, Thank you for" at bounding box center [424, 423] width 190 height 15
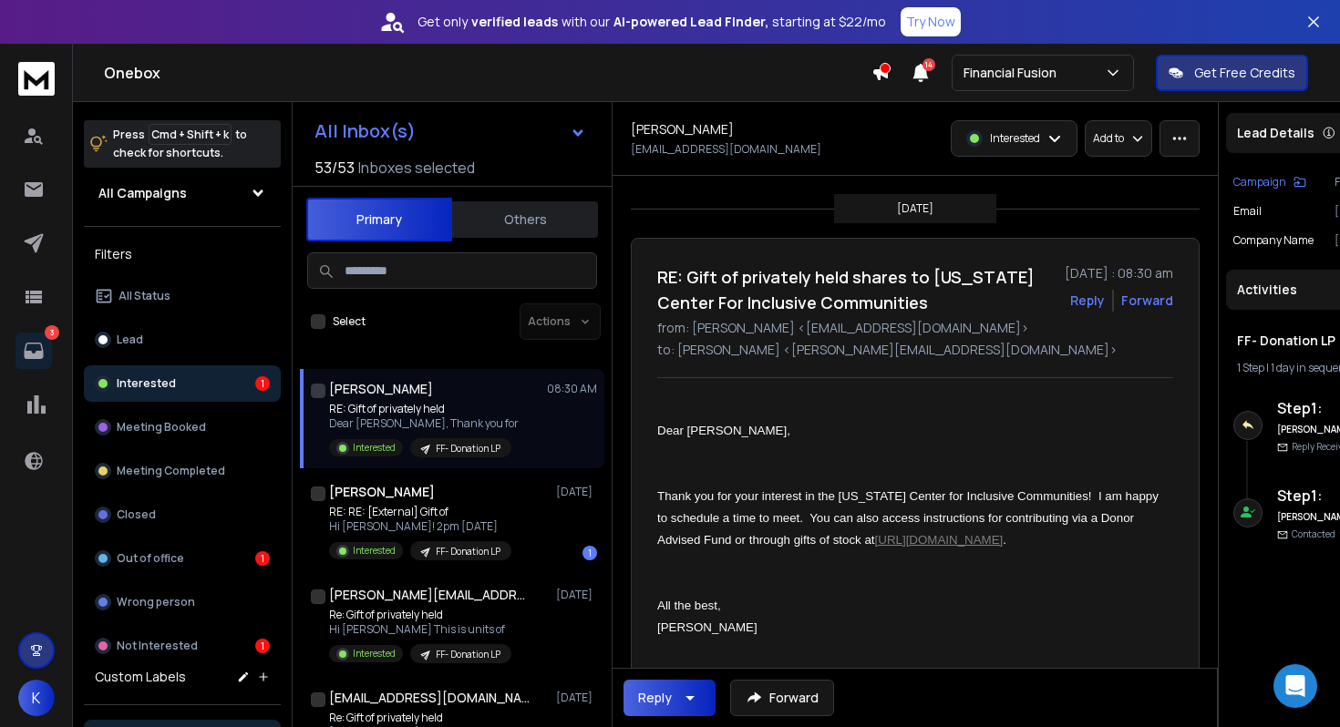
click at [875, 547] on link "https://inclusiveVA.org/donate/" at bounding box center [939, 540] width 128 height 14
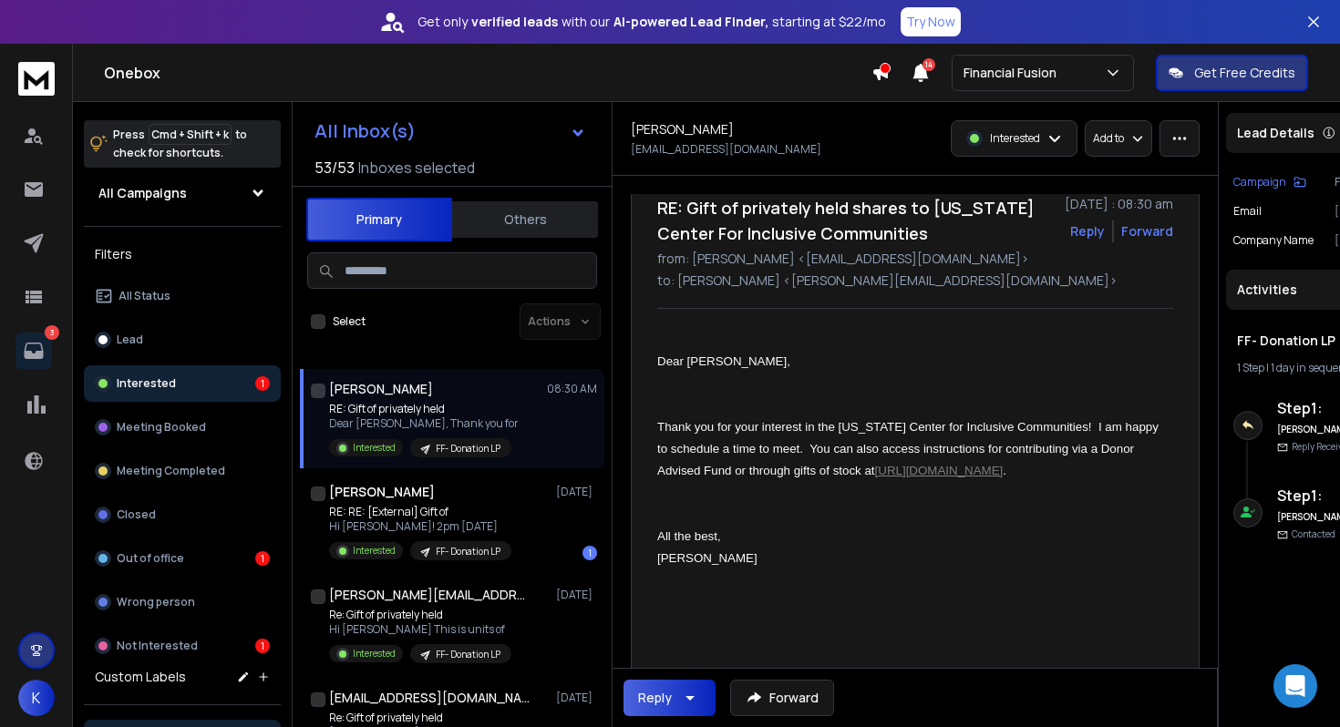
scroll to position [101, 0]
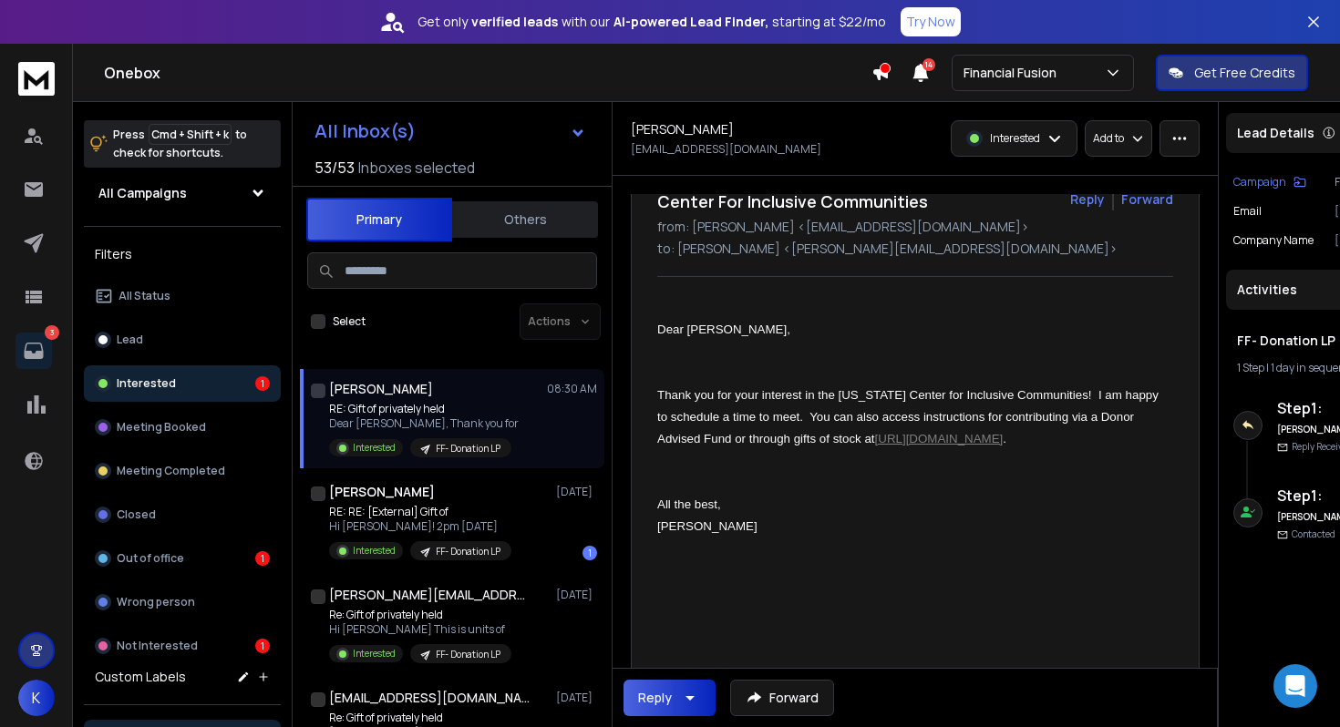
click at [667, 697] on div "Reply" at bounding box center [655, 698] width 34 height 18
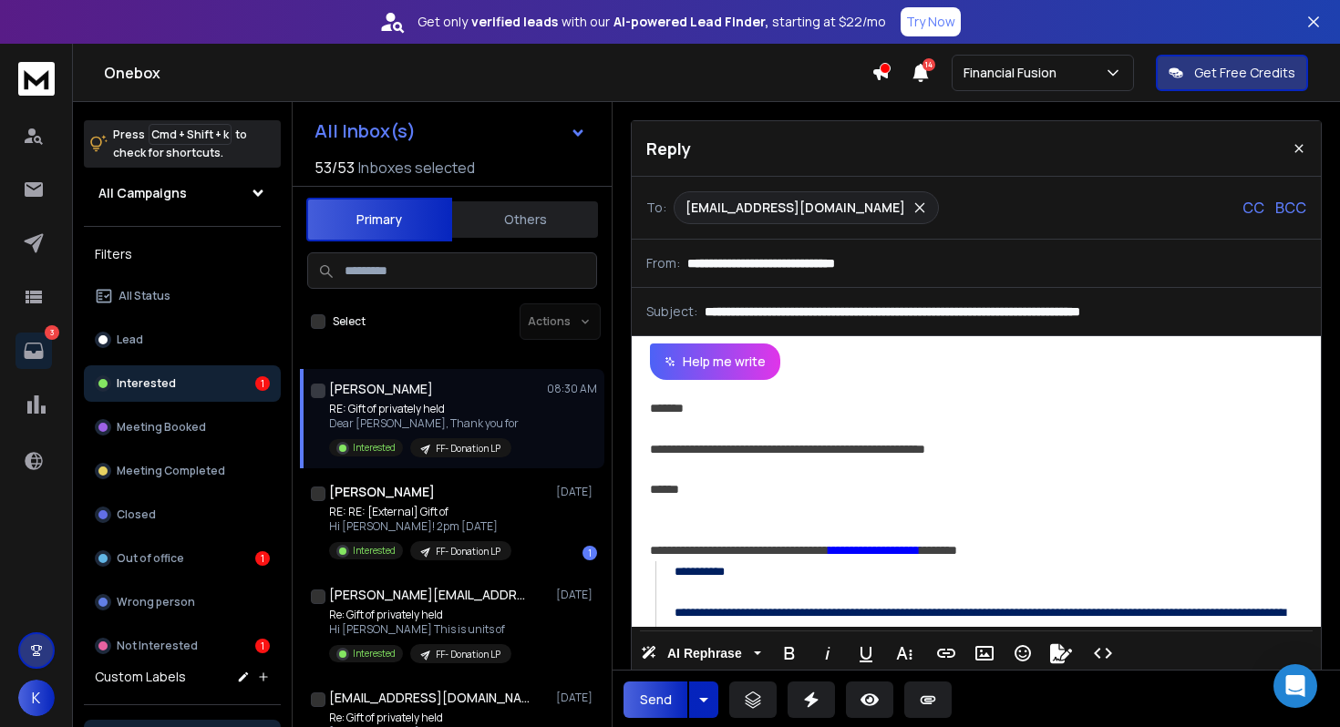
click at [1018, 448] on div "**********" at bounding box center [973, 449] width 647 height 20
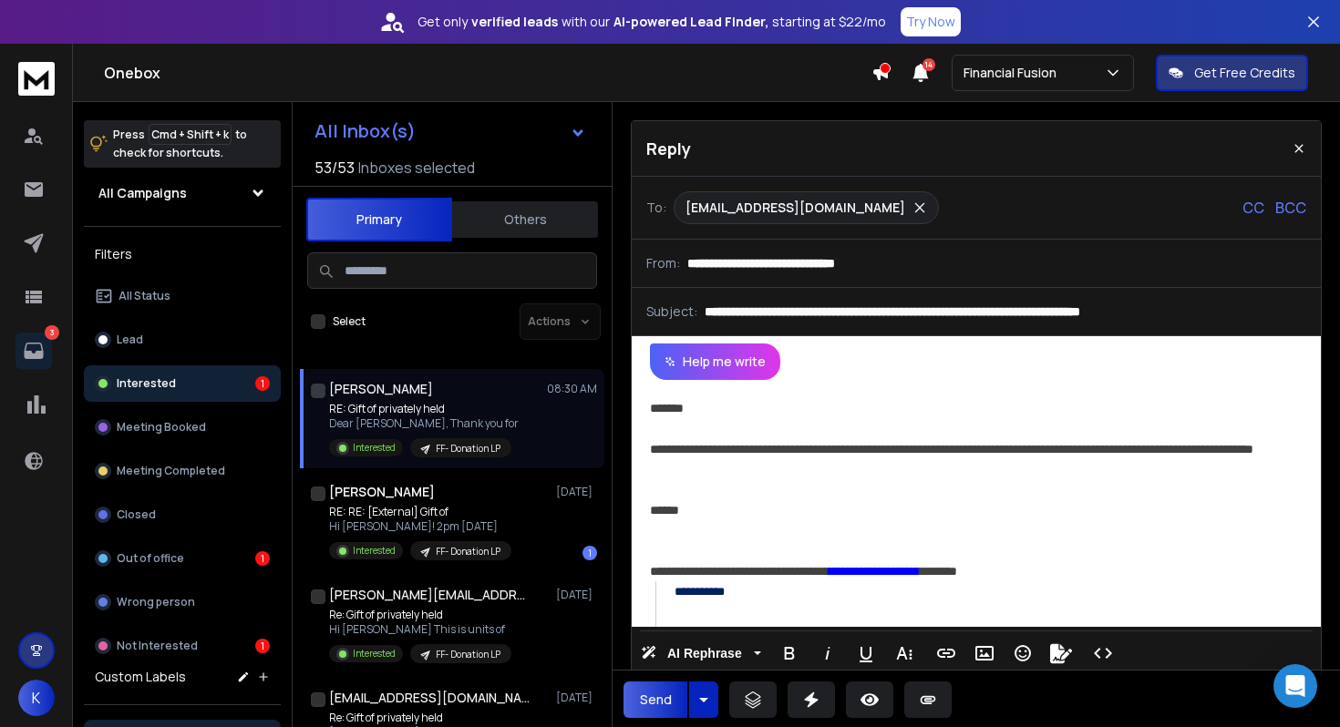
click at [641, 695] on button "Send" at bounding box center [655, 700] width 64 height 36
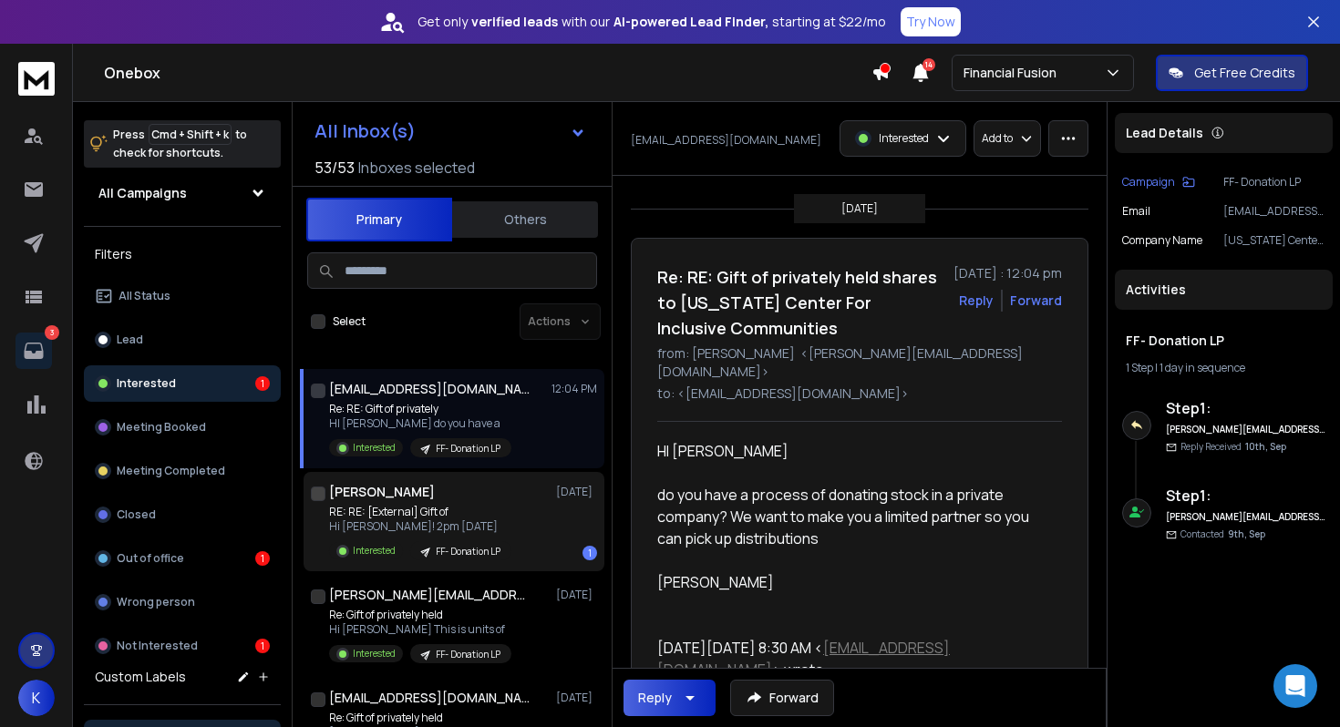
click at [485, 516] on p "RE: RE: [External] Gift of" at bounding box center [420, 512] width 182 height 15
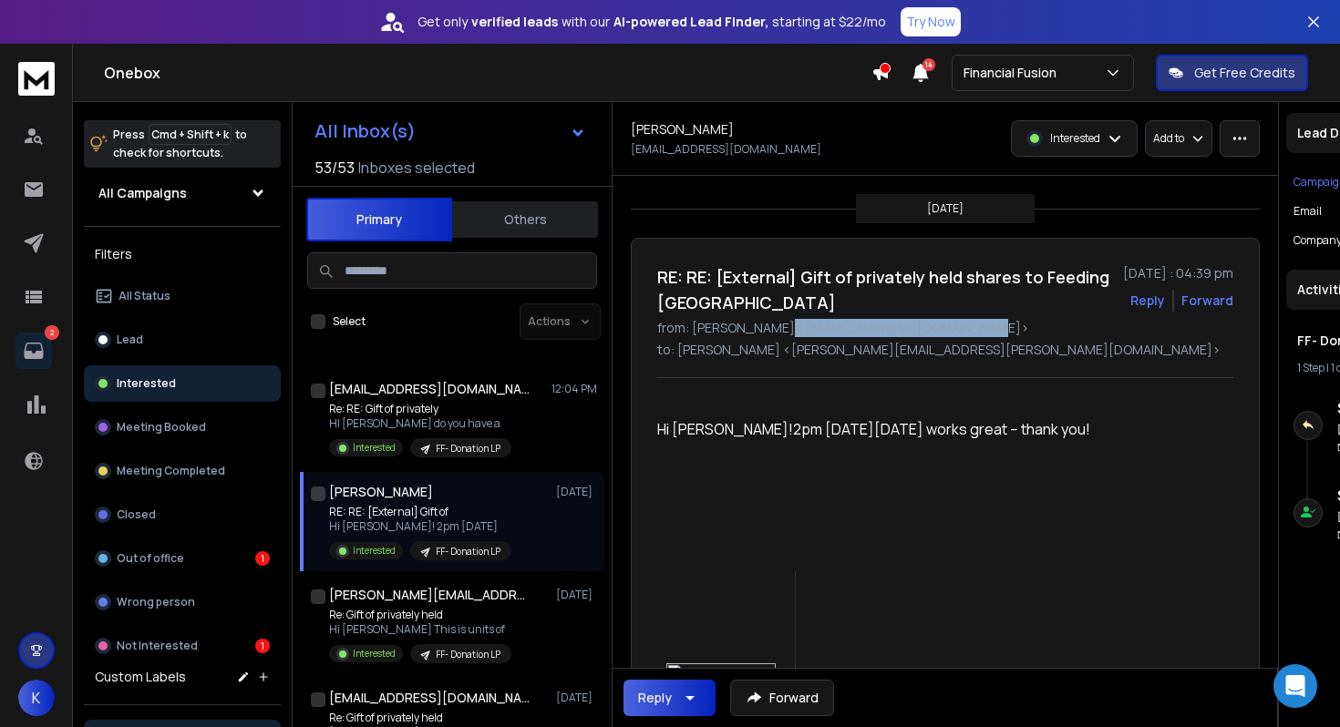
drag, startPoint x: 950, startPoint y: 333, endPoint x: 765, endPoint y: 331, distance: 185.9
click at [765, 331] on p "from: Ali Colbran <acolbran@feedingsandiego.org>" at bounding box center [945, 328] width 576 height 18
copy p "acolbran@feedingsandiego.org"
click at [169, 539] on div "All Status Lead Interested Meeting Booked Meeting Completed Closed Out of offic…" at bounding box center [182, 471] width 197 height 386
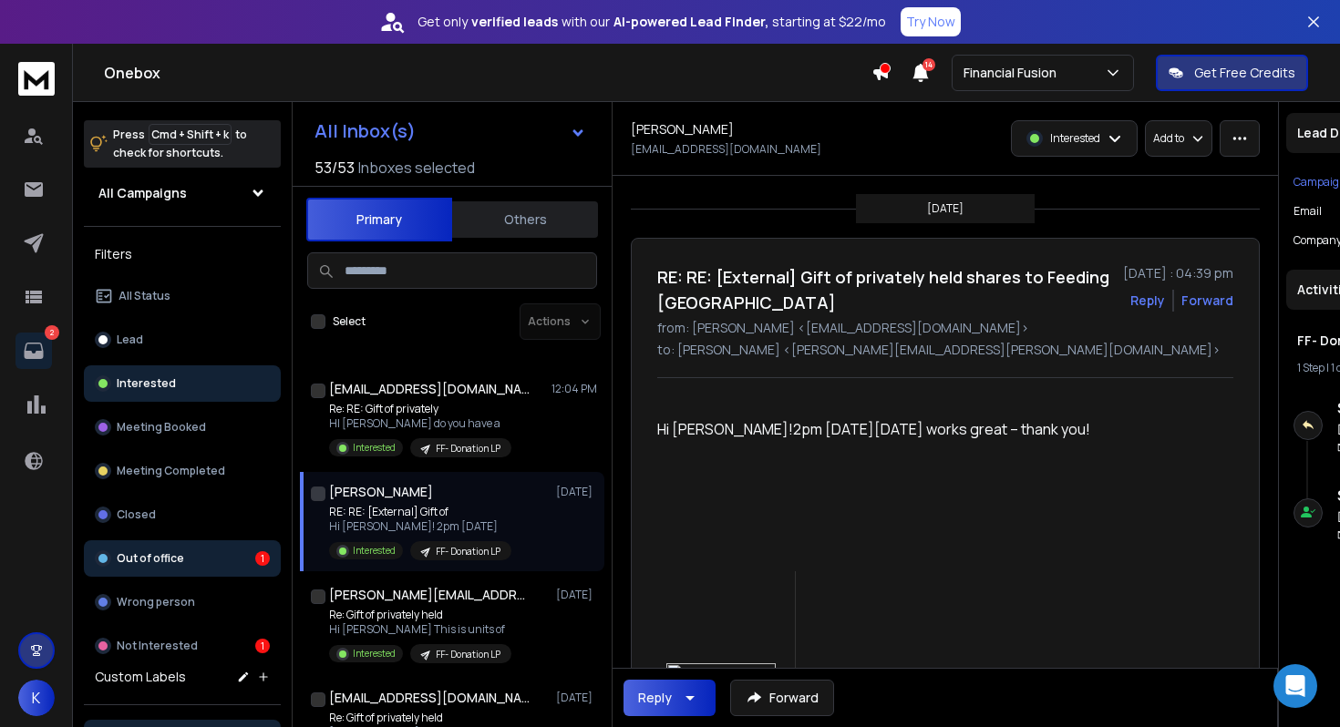
click at [169, 560] on p "Out of office" at bounding box center [150, 558] width 67 height 15
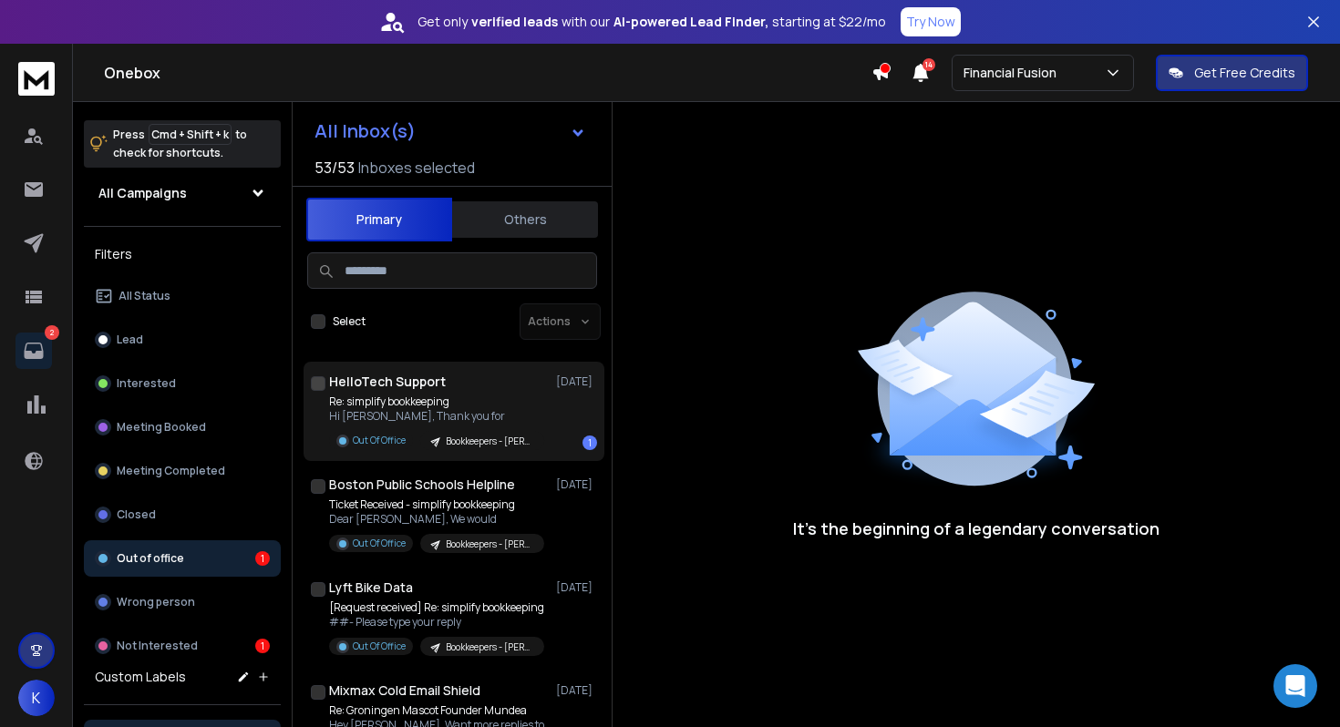
click at [444, 416] on p "Hi [PERSON_NAME], Thank you for" at bounding box center [436, 416] width 215 height 15
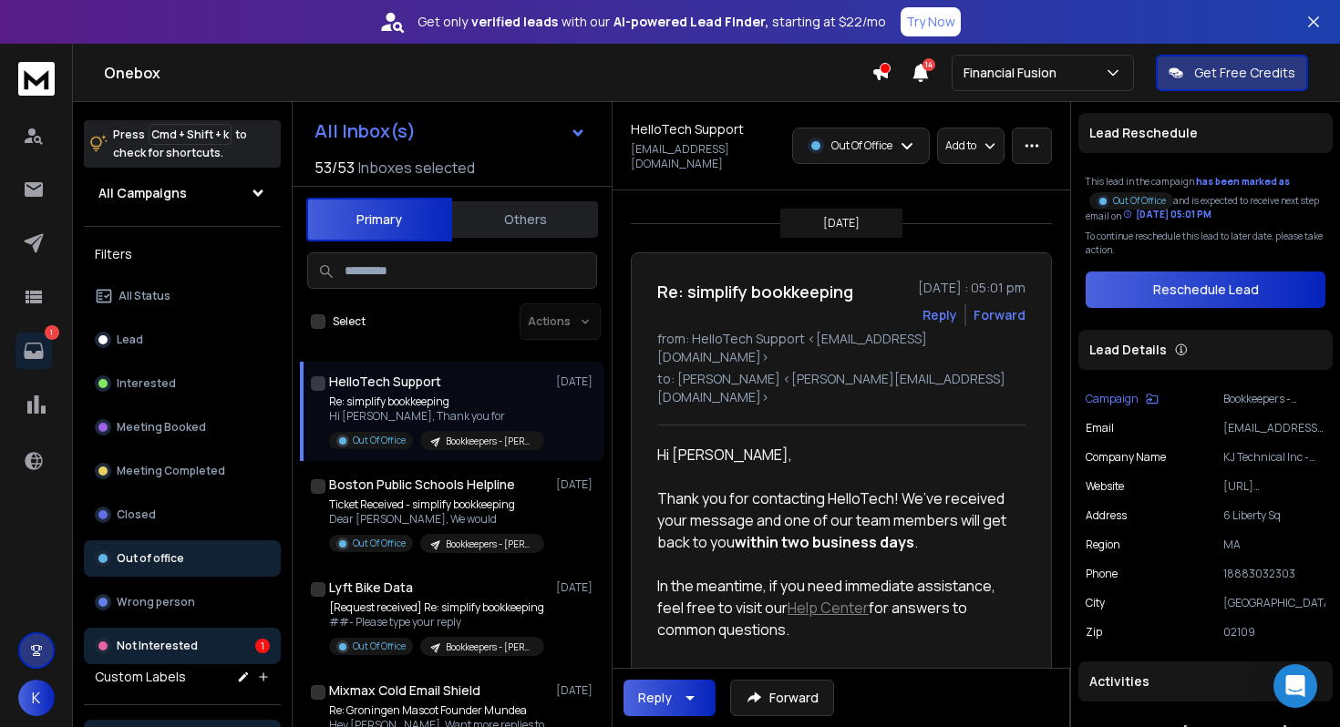
click at [195, 640] on button "Not Interested 1" at bounding box center [182, 646] width 197 height 36
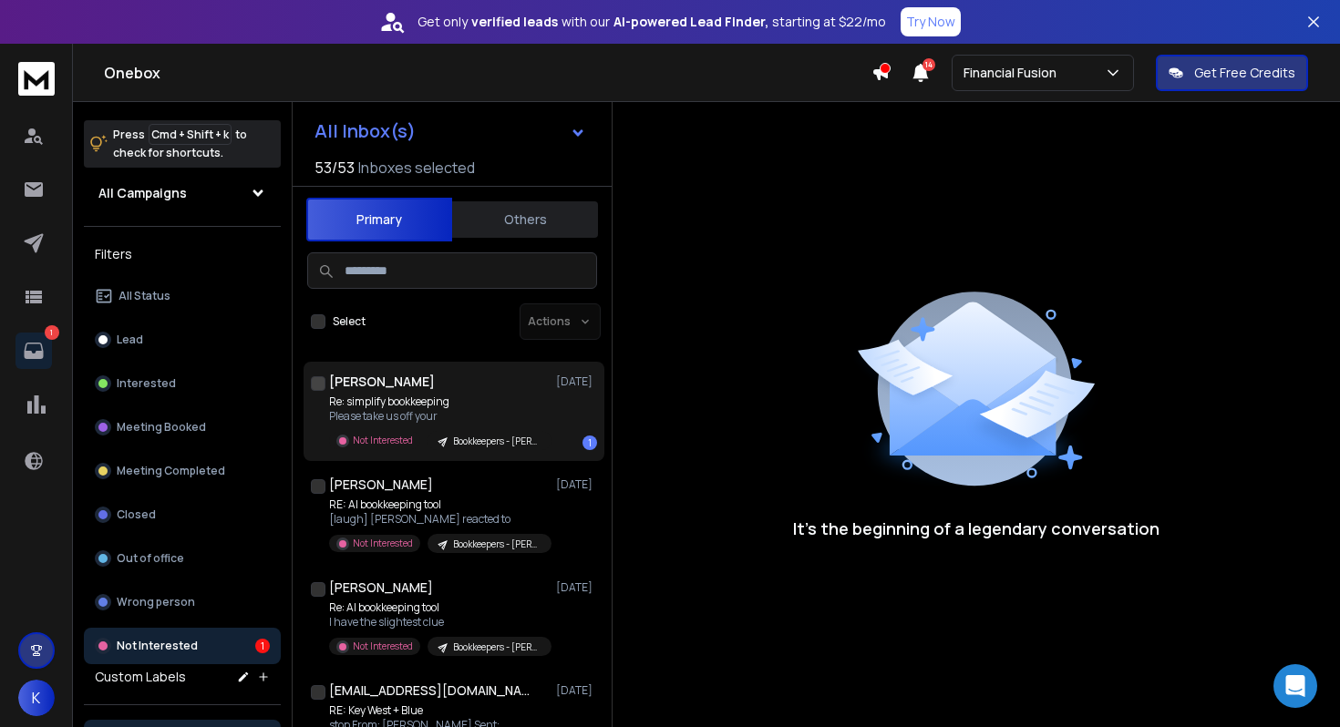
click at [448, 378] on div "Mari Dobson 09 Sep" at bounding box center [463, 382] width 268 height 18
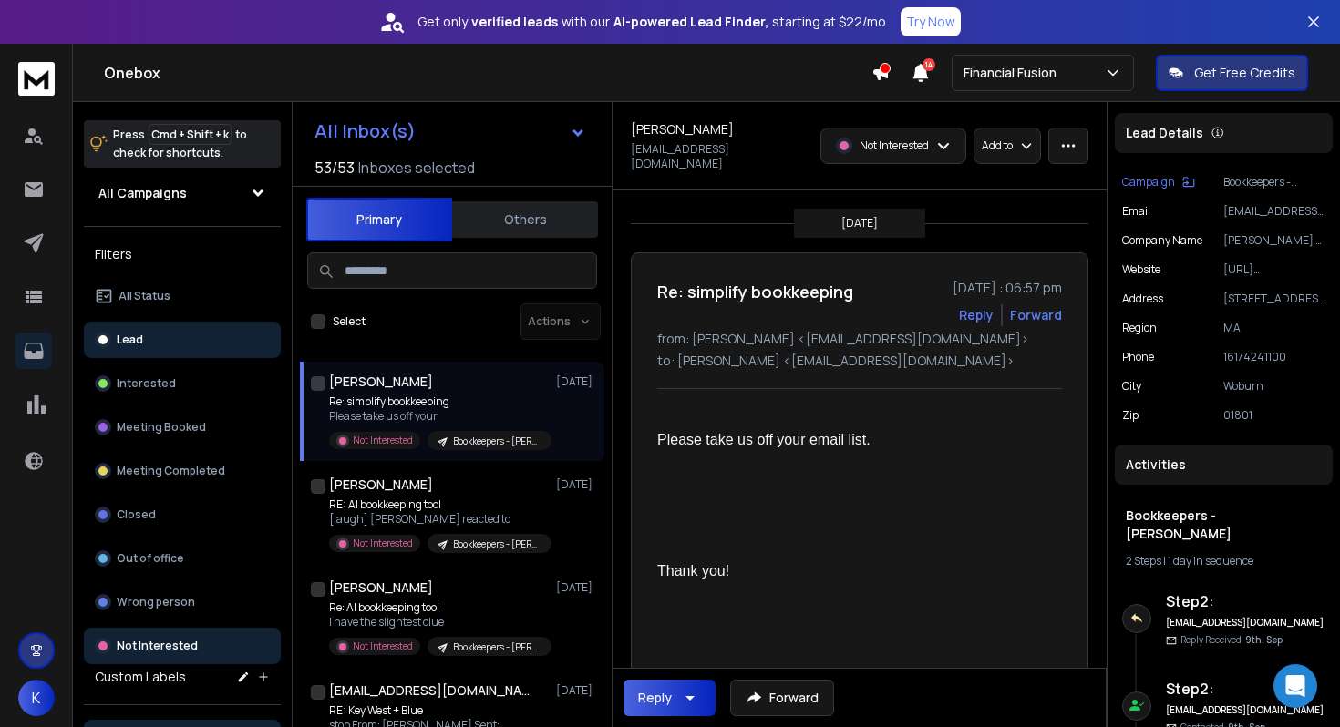
click at [185, 348] on button "Lead" at bounding box center [182, 340] width 197 height 36
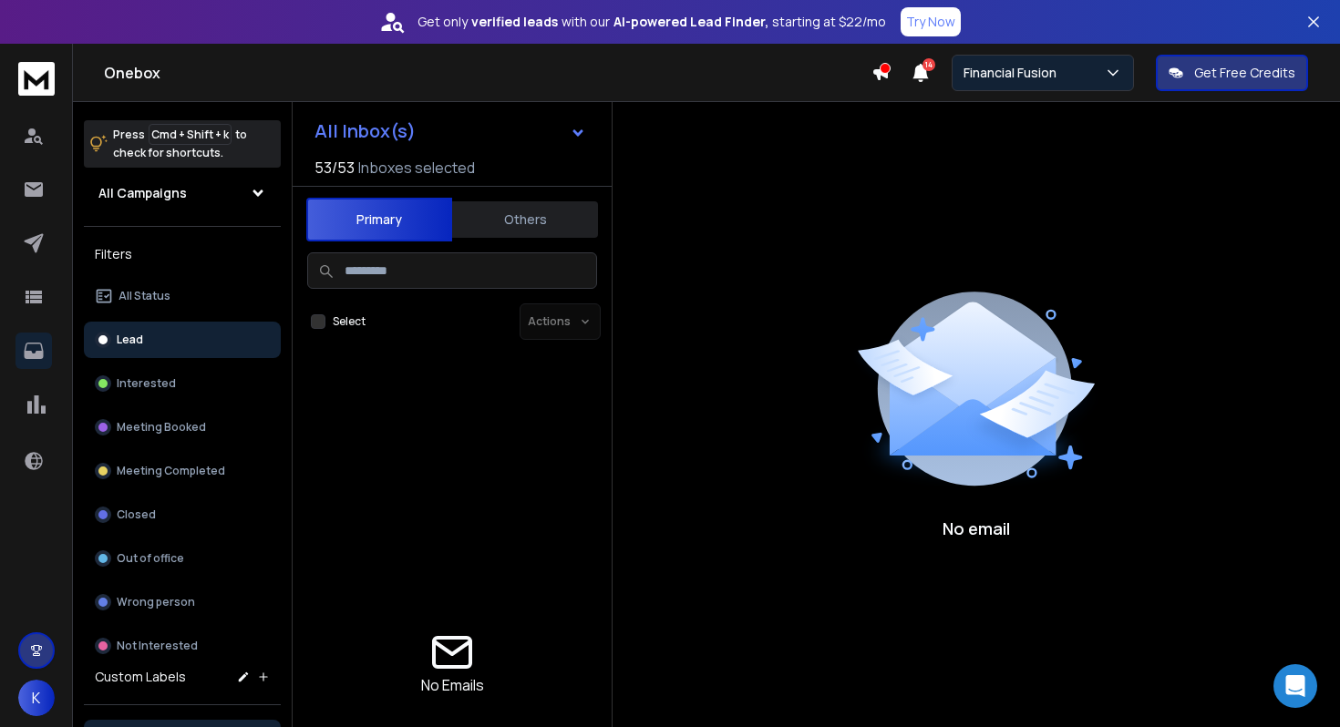
click at [1084, 71] on div "Financial Fusion" at bounding box center [1042, 73] width 159 height 18
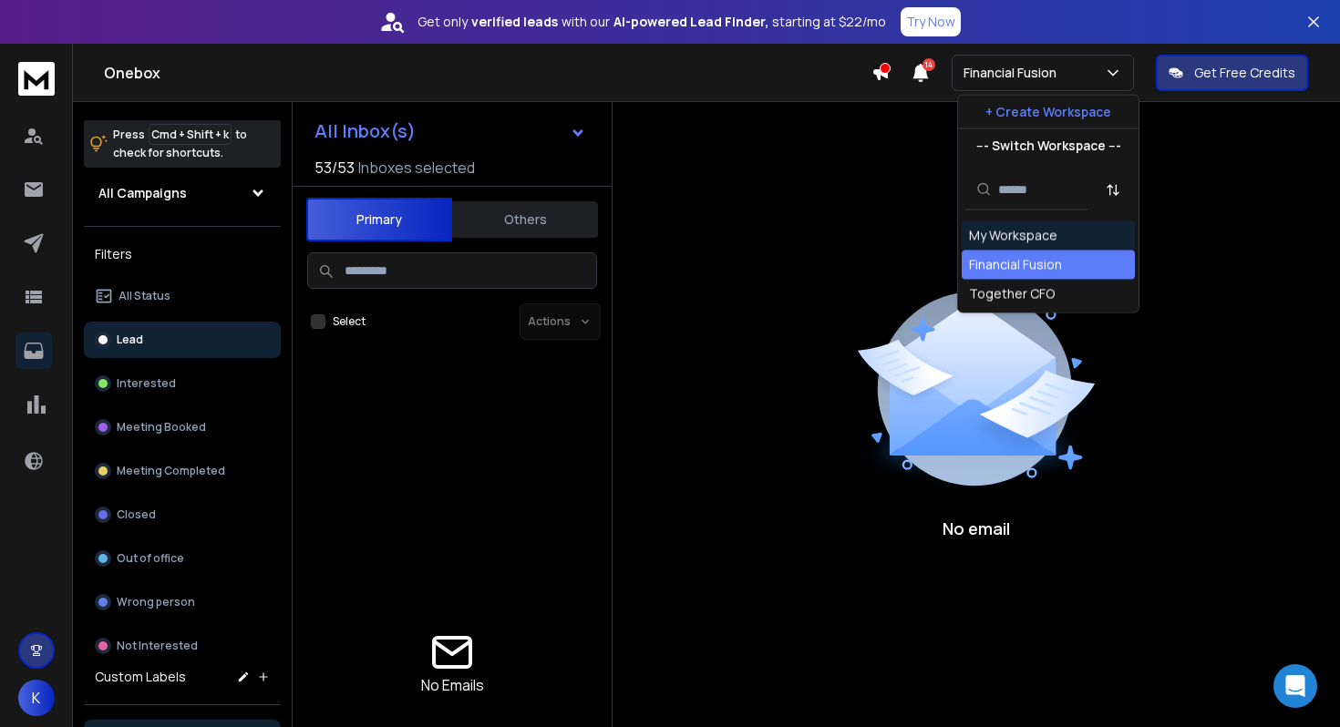
click at [1002, 242] on div "My Workspace" at bounding box center [1013, 236] width 88 height 18
